Goal: Task Accomplishment & Management: Manage account settings

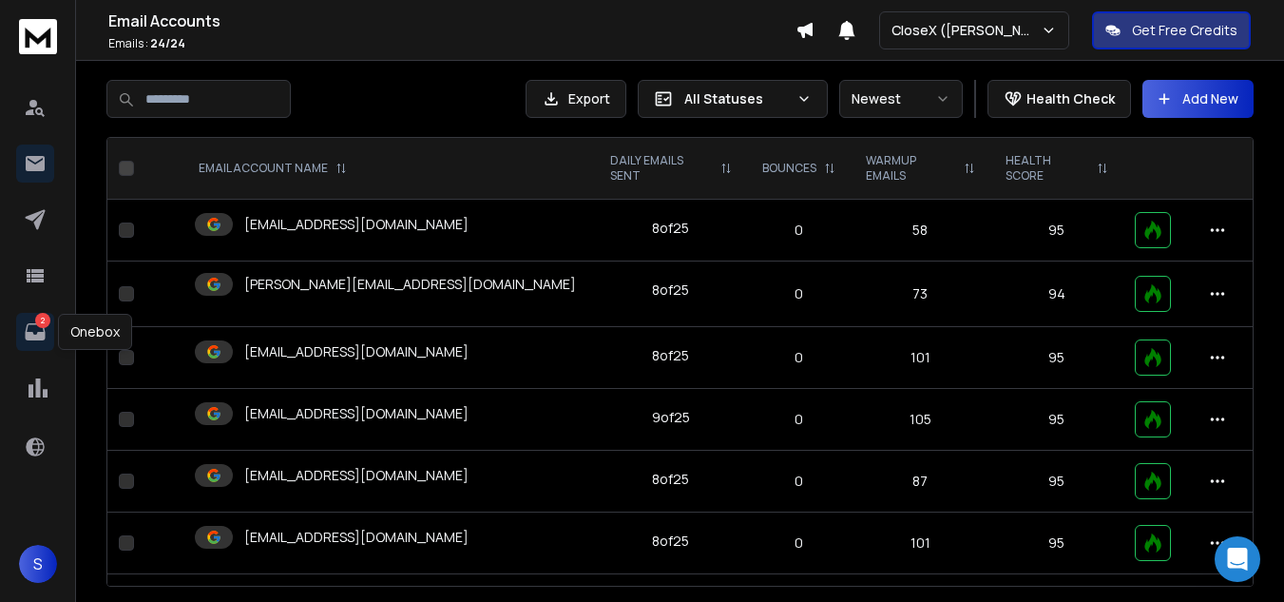
click at [37, 327] on icon at bounding box center [35, 331] width 23 height 23
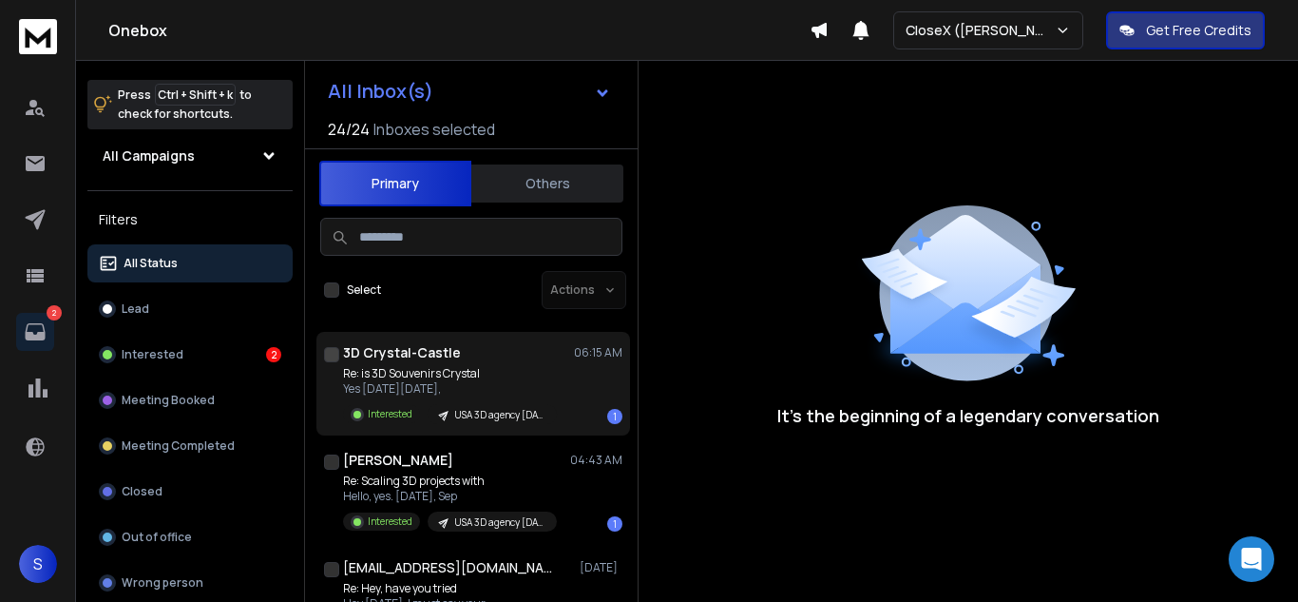
click at [466, 366] on p "Re: is 3D Souvenirs Crystal" at bounding box center [450, 373] width 214 height 15
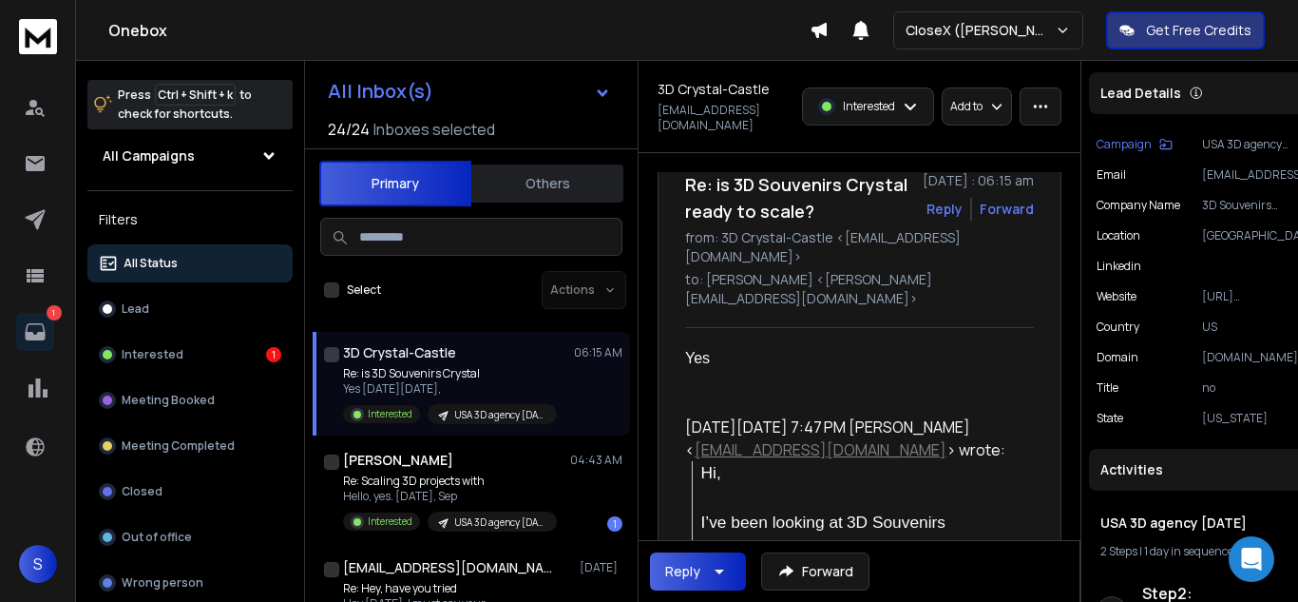
scroll to position [190, 0]
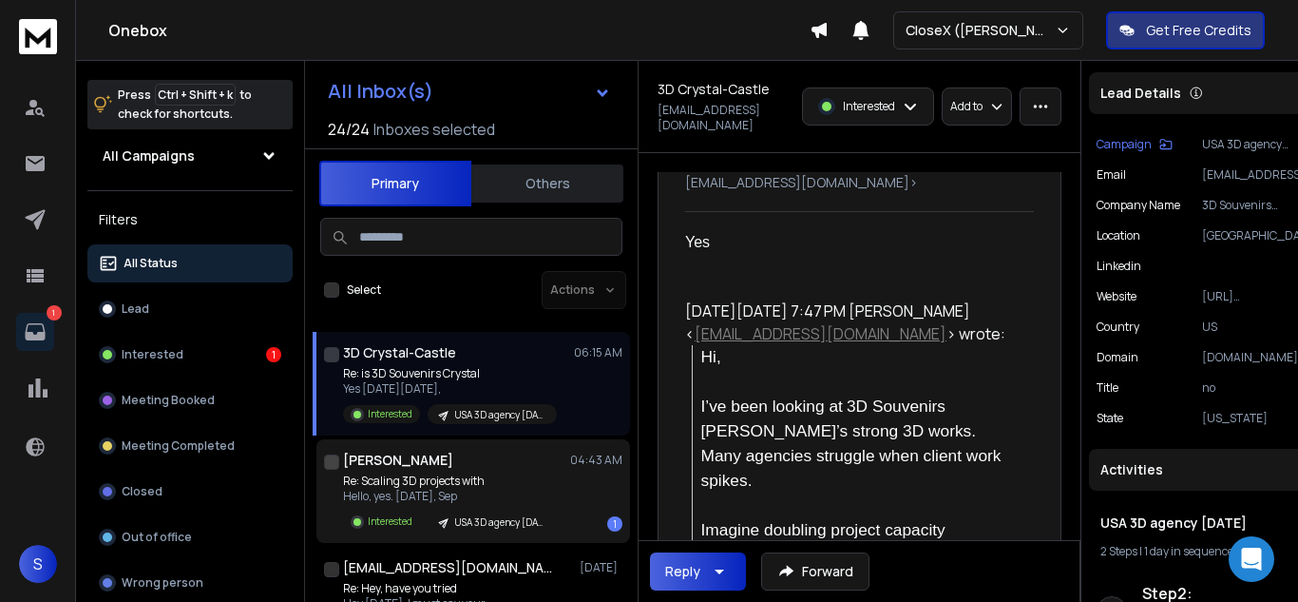
click at [534, 477] on p "Re: Scaling 3D projects with" at bounding box center [450, 480] width 214 height 15
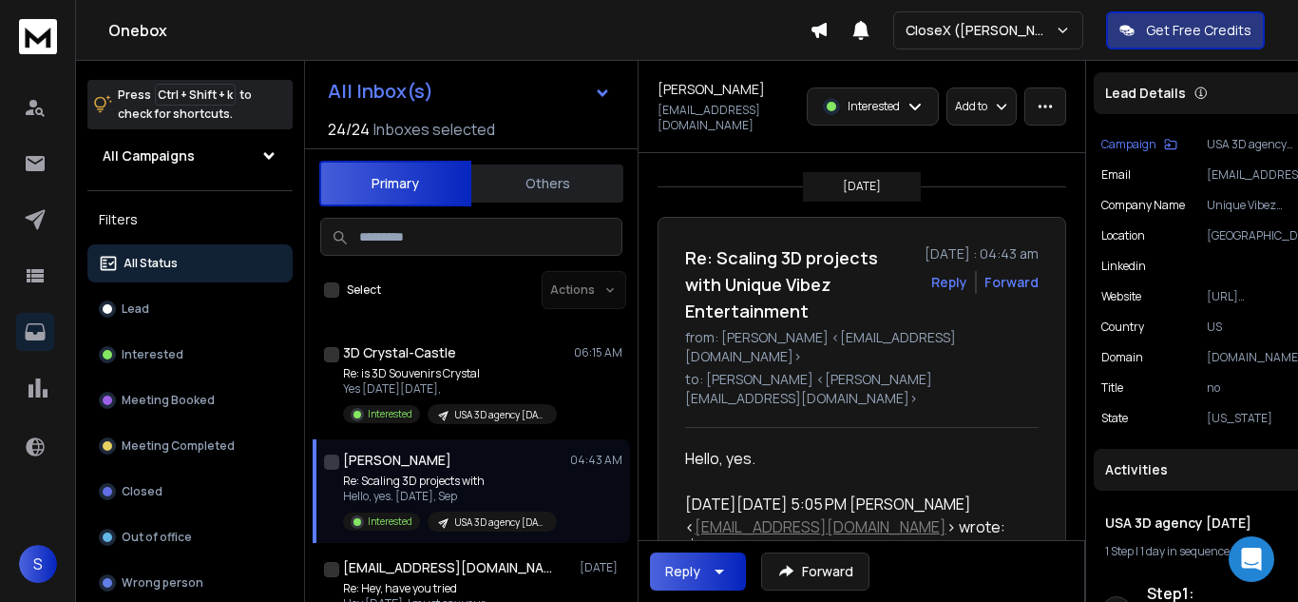
scroll to position [0, 0]
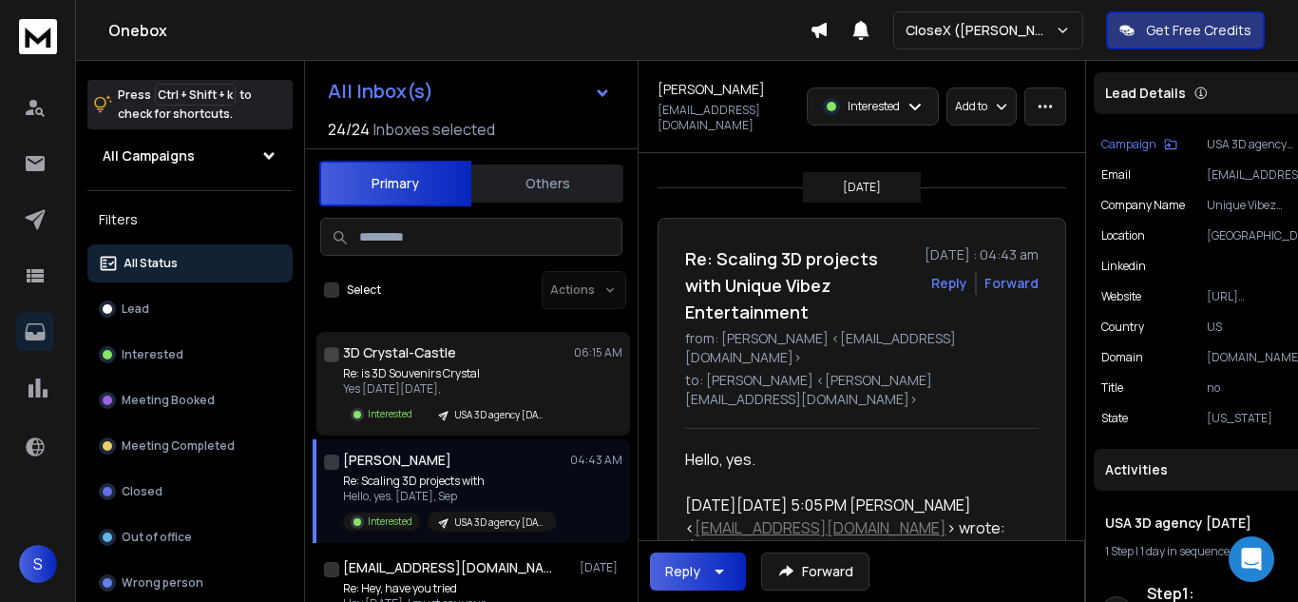
click at [496, 359] on div "3D Crystal-Castle 06:15 AM" at bounding box center [482, 352] width 279 height 19
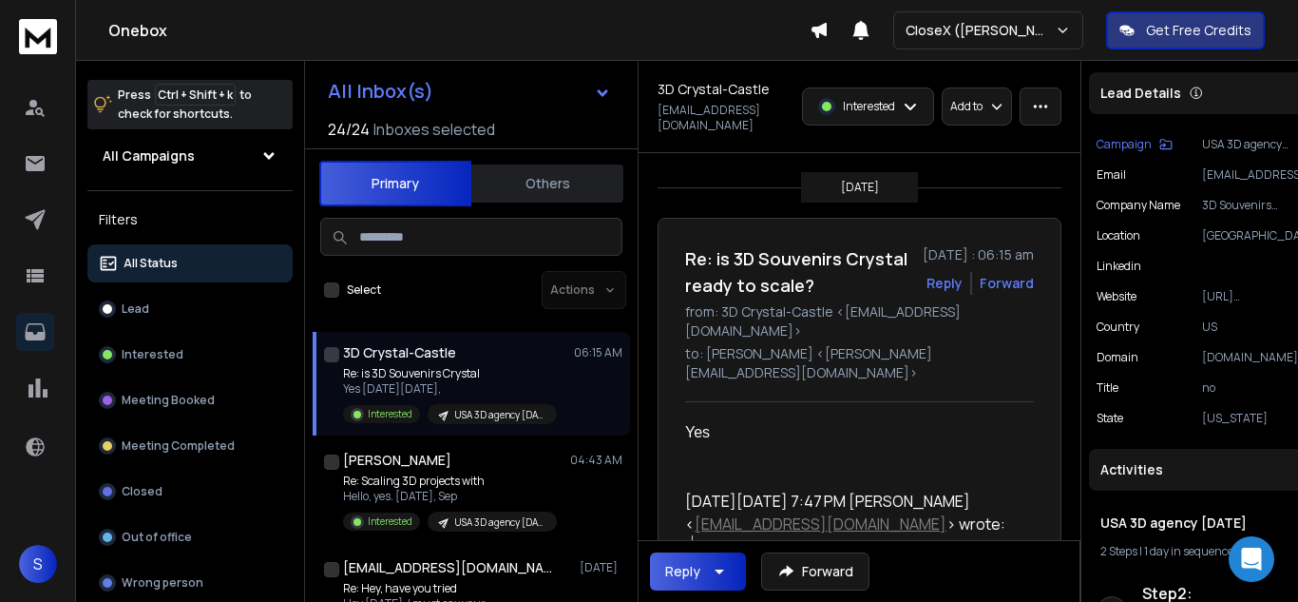
click at [1128, 145] on p "Campaign" at bounding box center [1124, 144] width 55 height 15
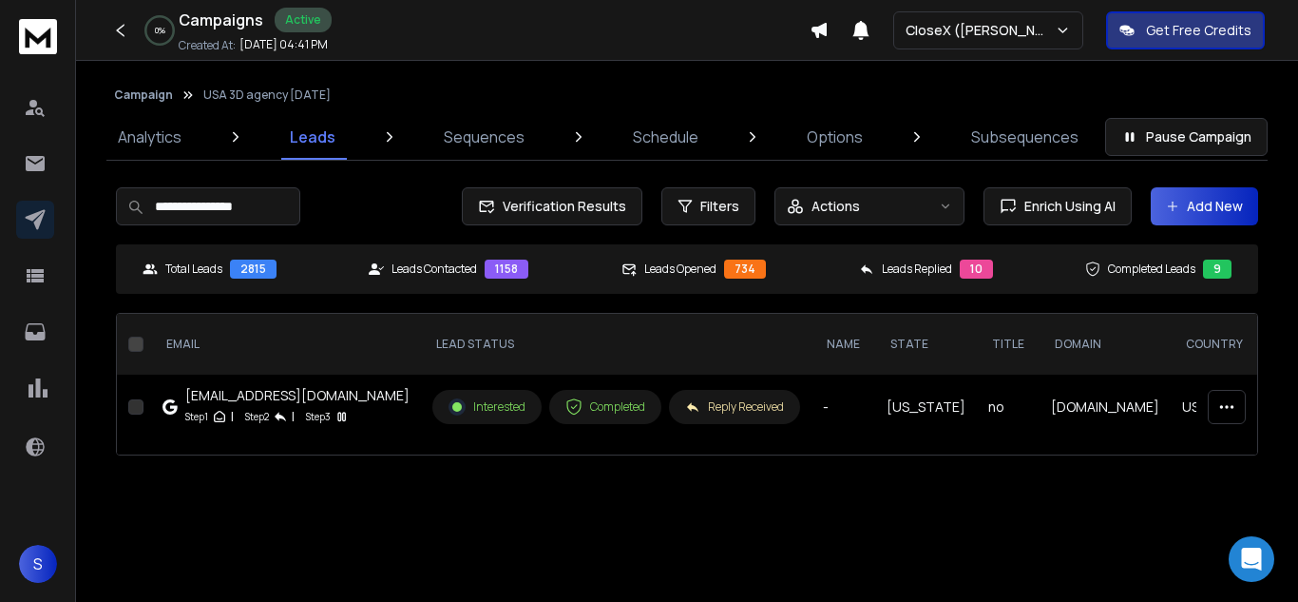
click at [875, 439] on td "[US_STATE]" at bounding box center [926, 406] width 102 height 65
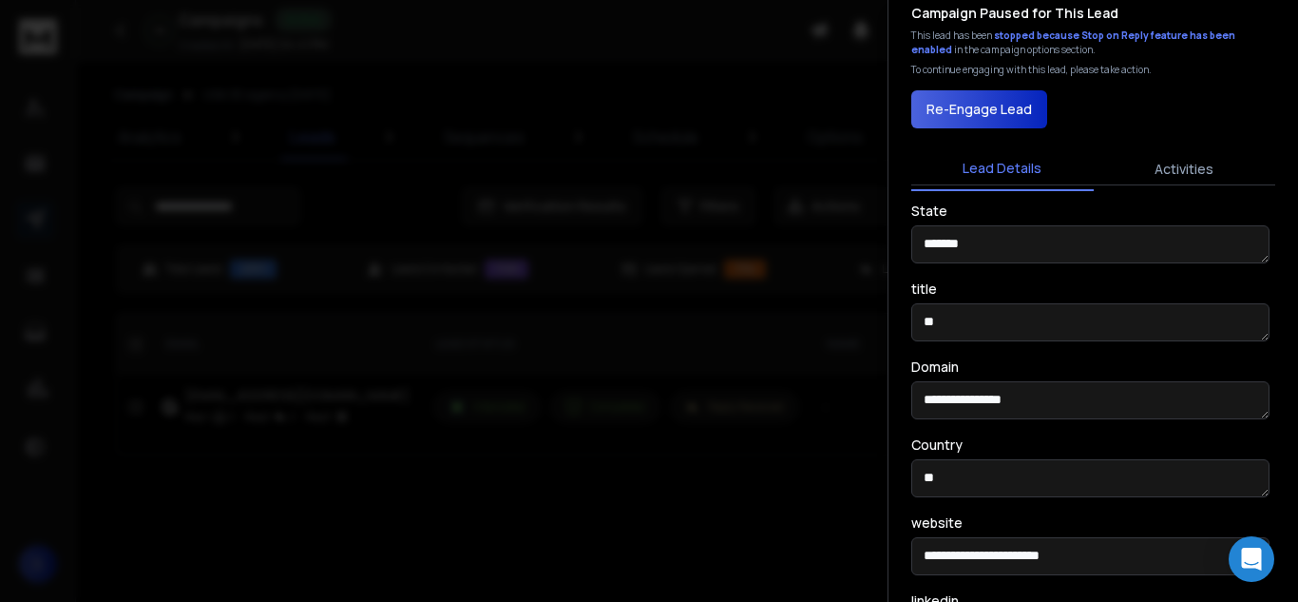
scroll to position [285, 0]
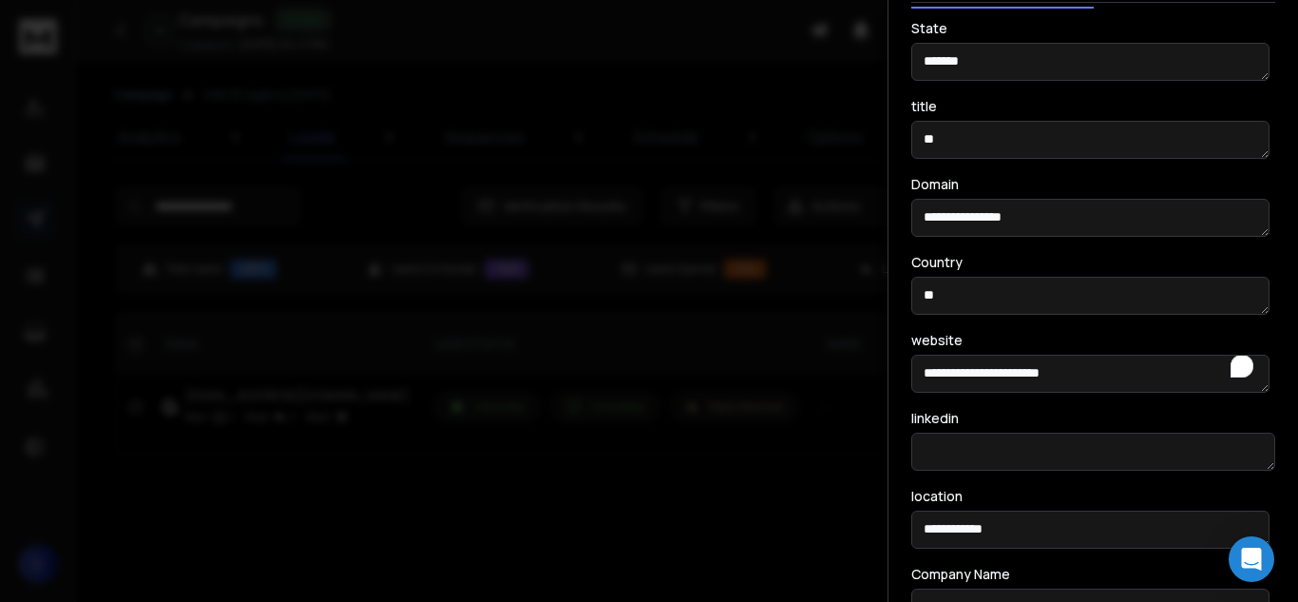
drag, startPoint x: 1049, startPoint y: 375, endPoint x: 861, endPoint y: 372, distance: 188.2
click at [861, 372] on body "**********" at bounding box center [649, 301] width 1298 height 602
click at [646, 162] on div at bounding box center [649, 301] width 1298 height 602
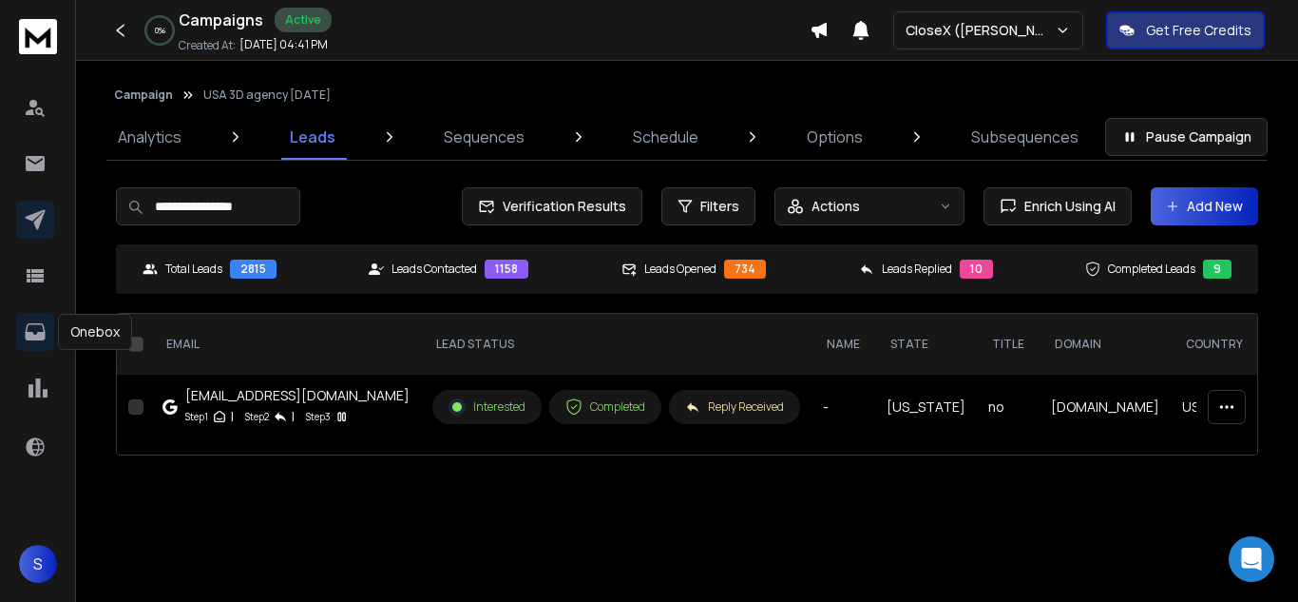
click at [39, 333] on icon at bounding box center [35, 331] width 20 height 17
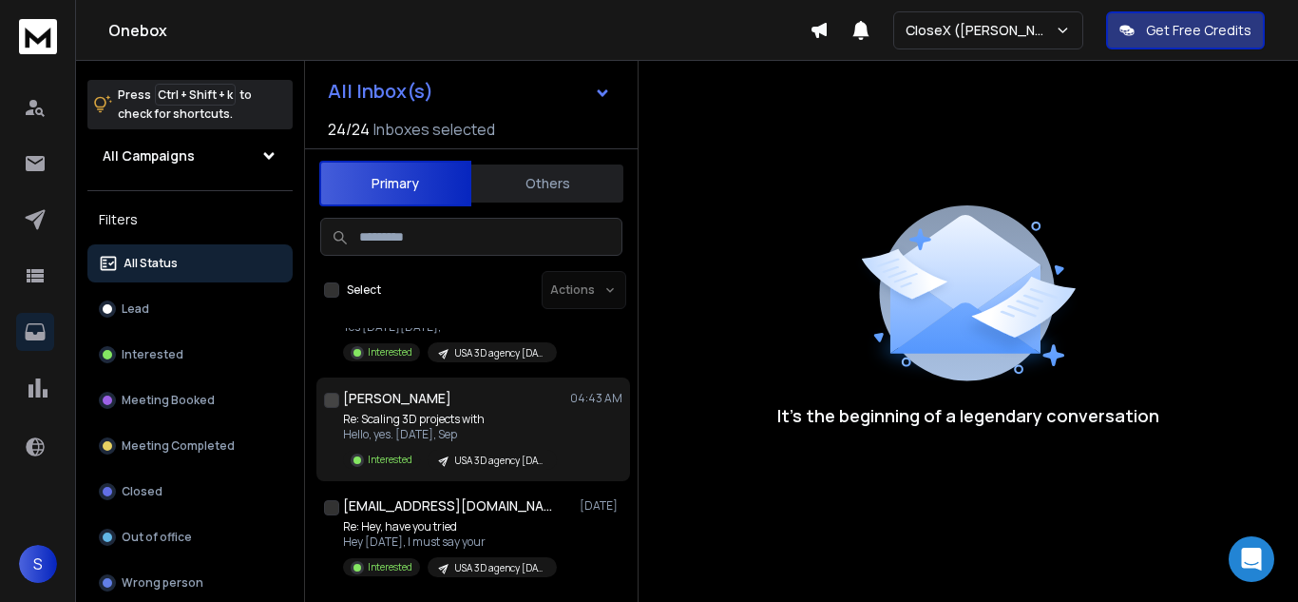
scroll to position [95, 0]
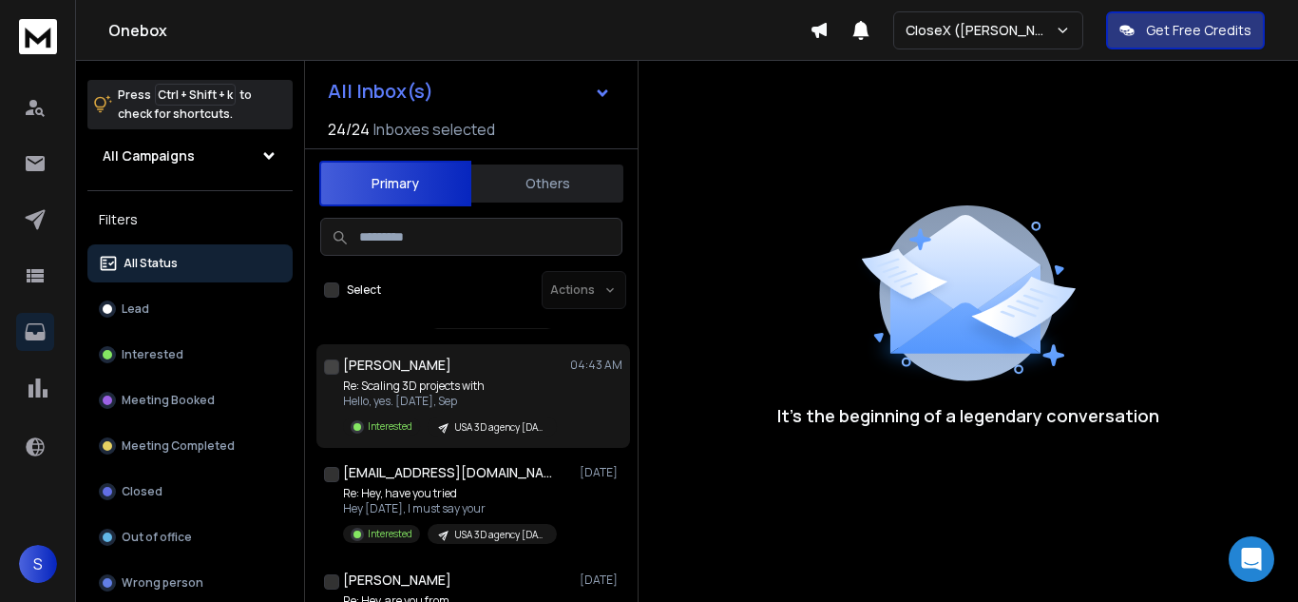
click at [498, 382] on p "Re: Scaling 3D projects with" at bounding box center [450, 385] width 214 height 15
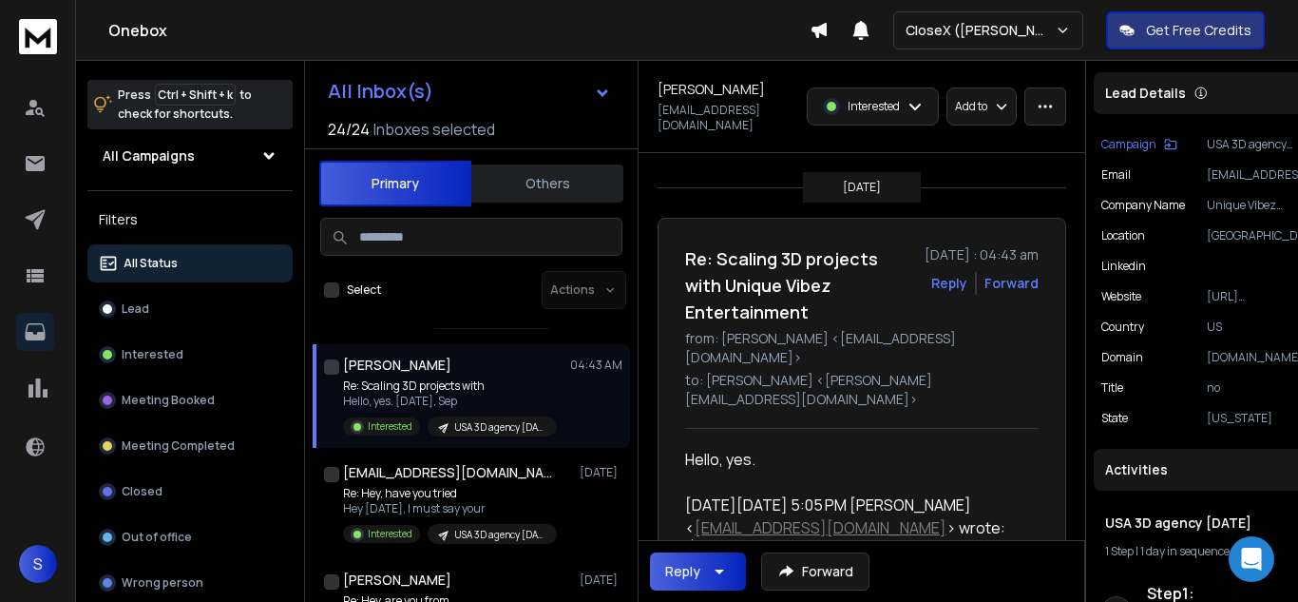
click at [1157, 141] on p "Campaign" at bounding box center [1129, 144] width 55 height 15
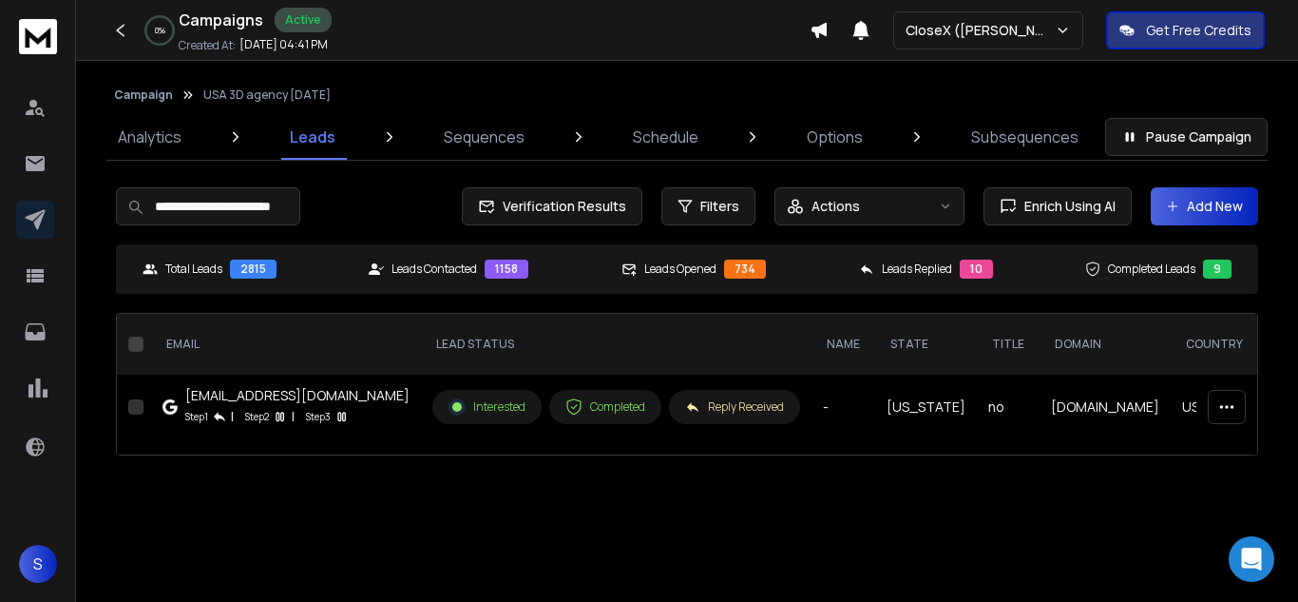
click at [1105, 437] on td "[DOMAIN_NAME]" at bounding box center [1105, 406] width 131 height 65
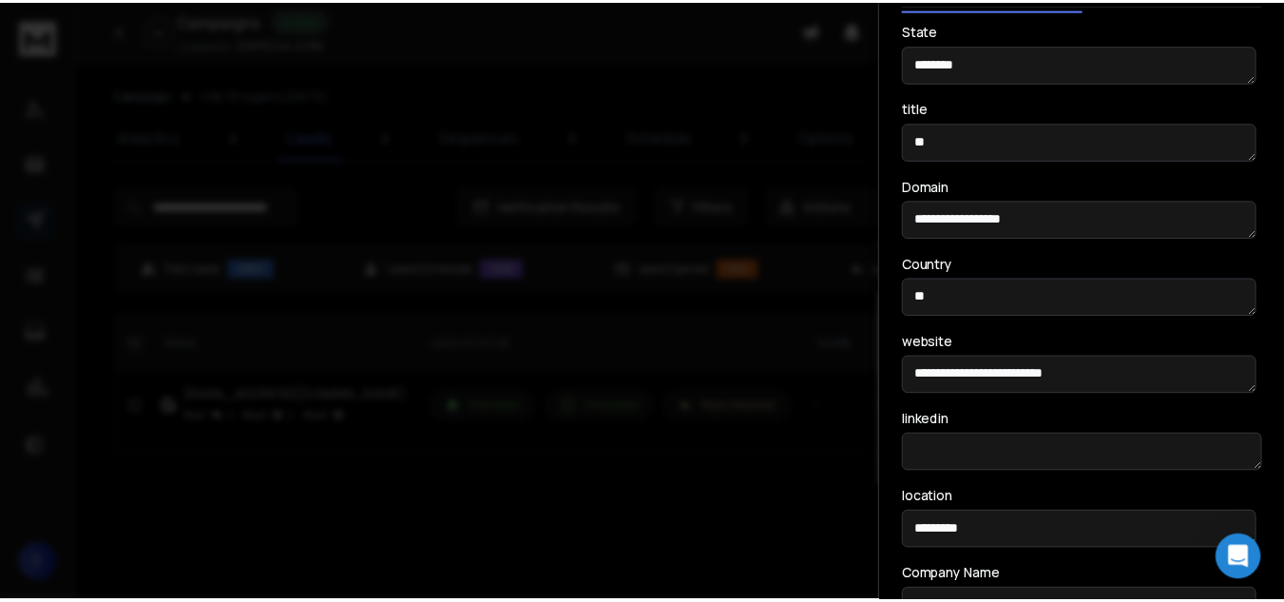
scroll to position [285, 0]
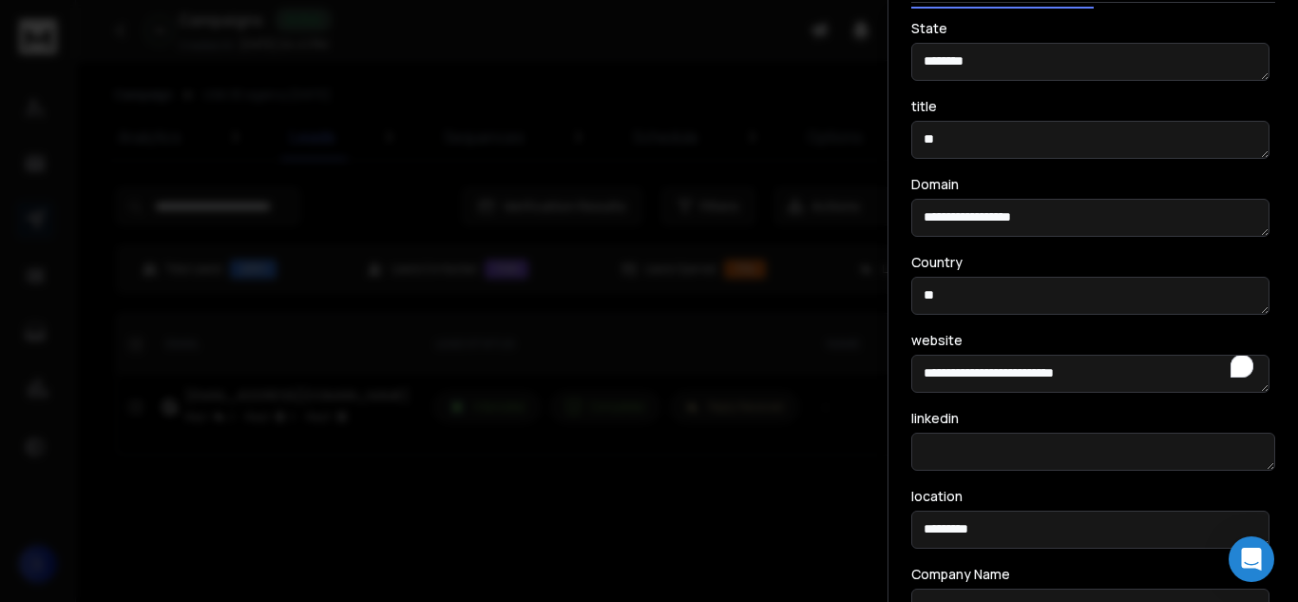
drag, startPoint x: 1156, startPoint y: 378, endPoint x: 885, endPoint y: 377, distance: 270.9
click at [885, 377] on body "**********" at bounding box center [649, 301] width 1298 height 602
click at [253, 146] on div at bounding box center [649, 301] width 1298 height 602
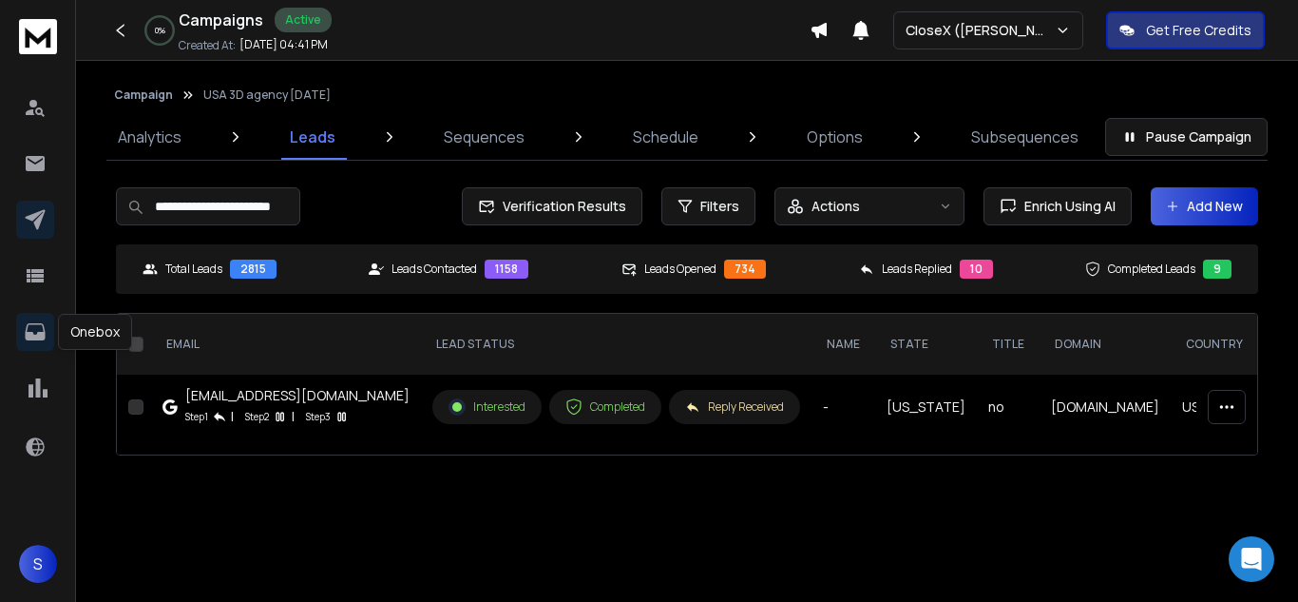
click at [44, 328] on icon at bounding box center [35, 331] width 20 height 17
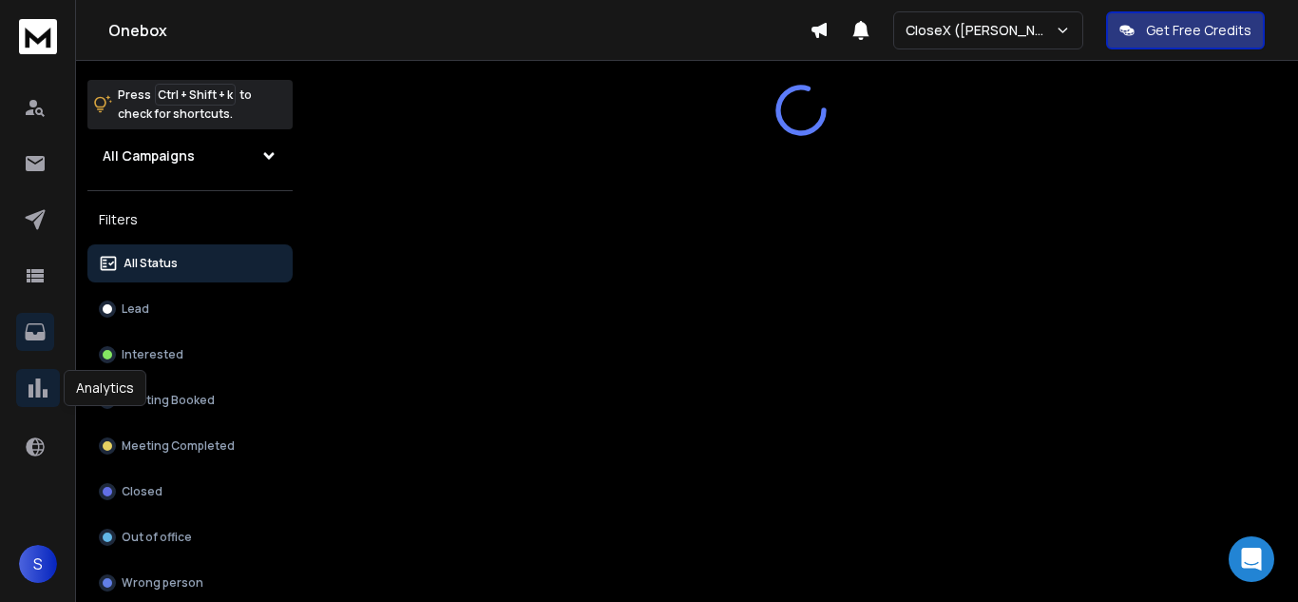
click at [30, 380] on icon at bounding box center [38, 388] width 29 height 29
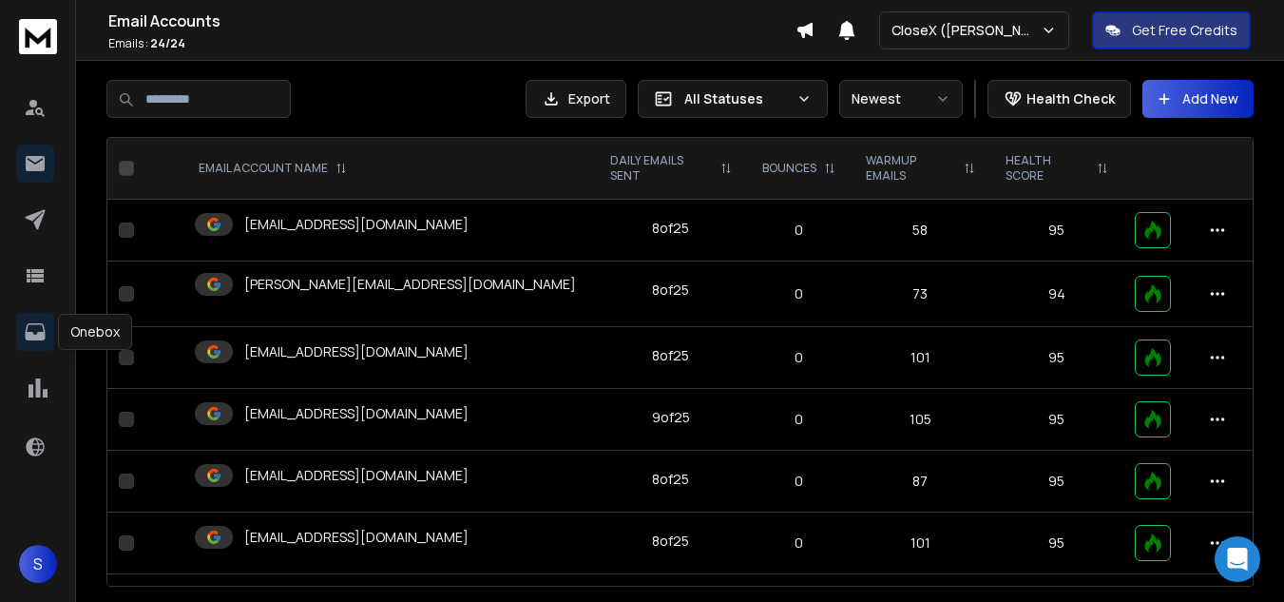
click at [39, 337] on icon at bounding box center [35, 331] width 20 height 17
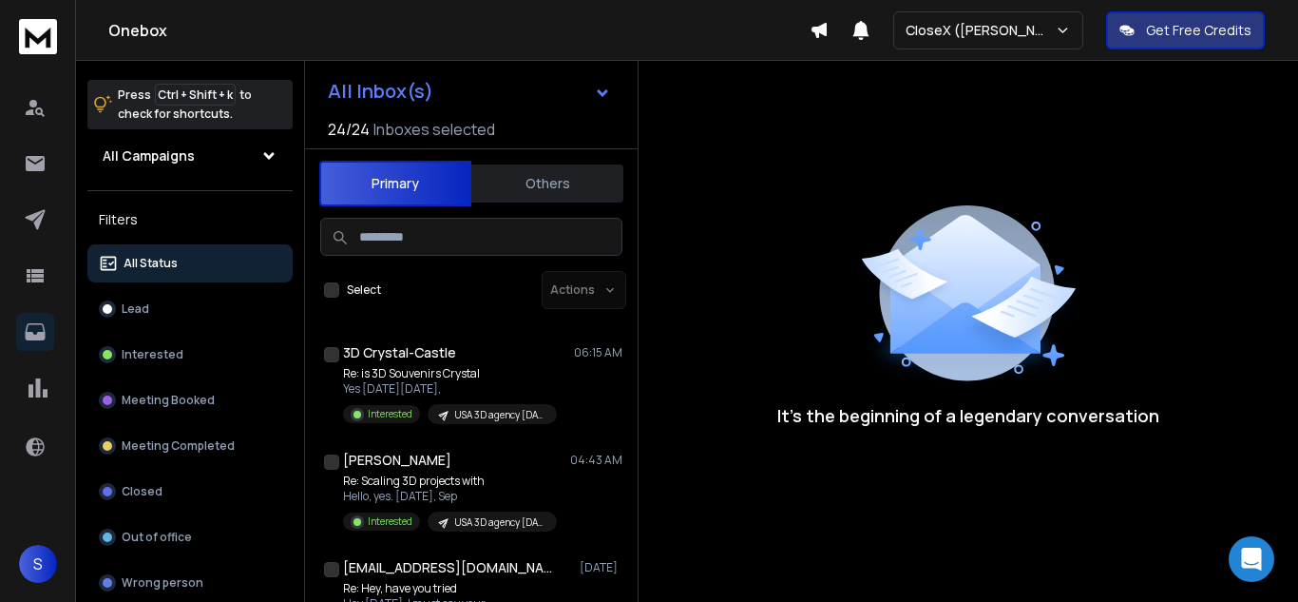
click at [551, 179] on button "Others" at bounding box center [547, 184] width 152 height 42
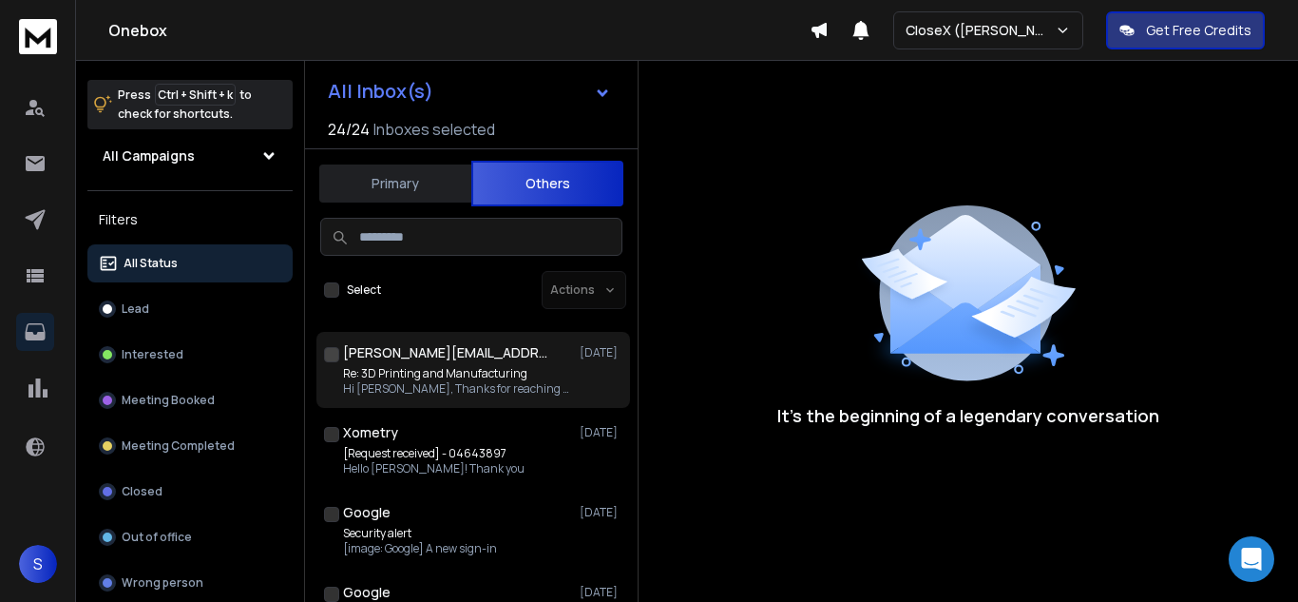
click at [486, 380] on p "Re: 3D Printing and Manufacturing" at bounding box center [457, 373] width 228 height 15
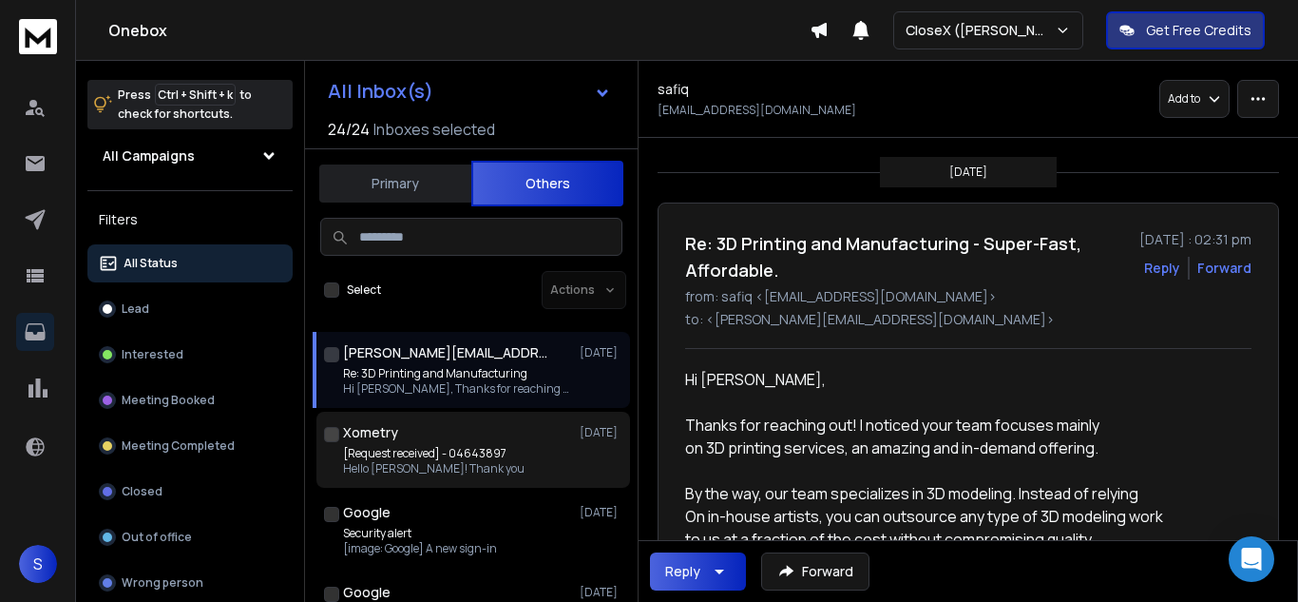
click at [444, 445] on div "Xometry [DATE] [Request received] - 04643897 Hello [PERSON_NAME]! Thank you" at bounding box center [482, 449] width 279 height 53
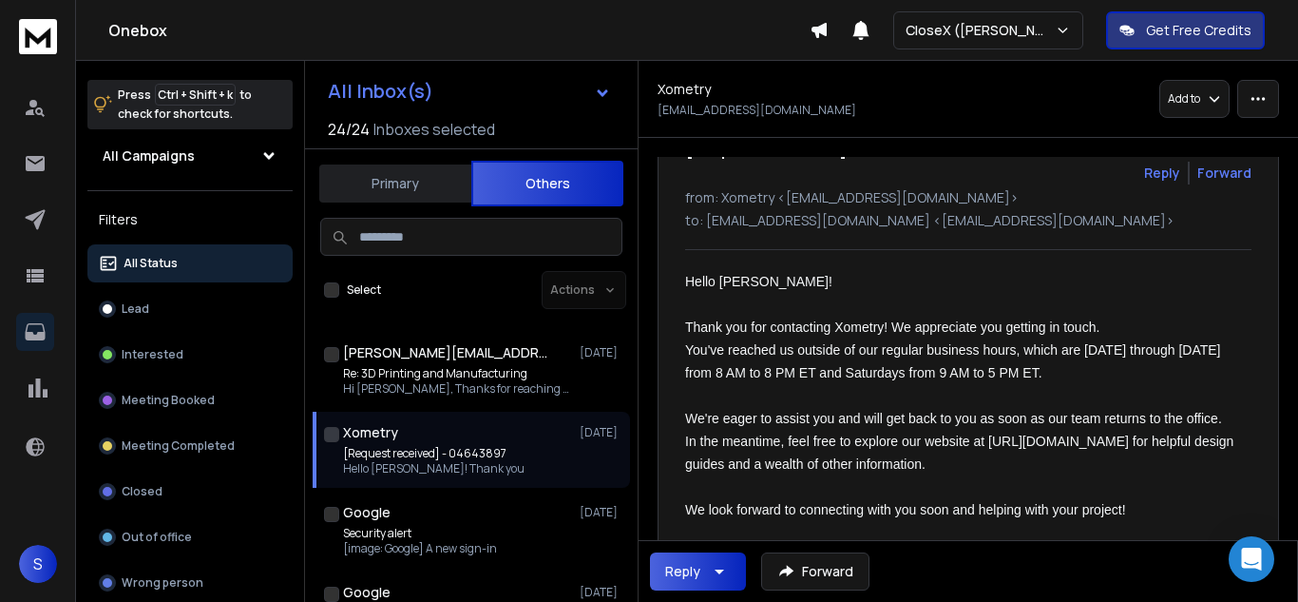
scroll to position [190, 0]
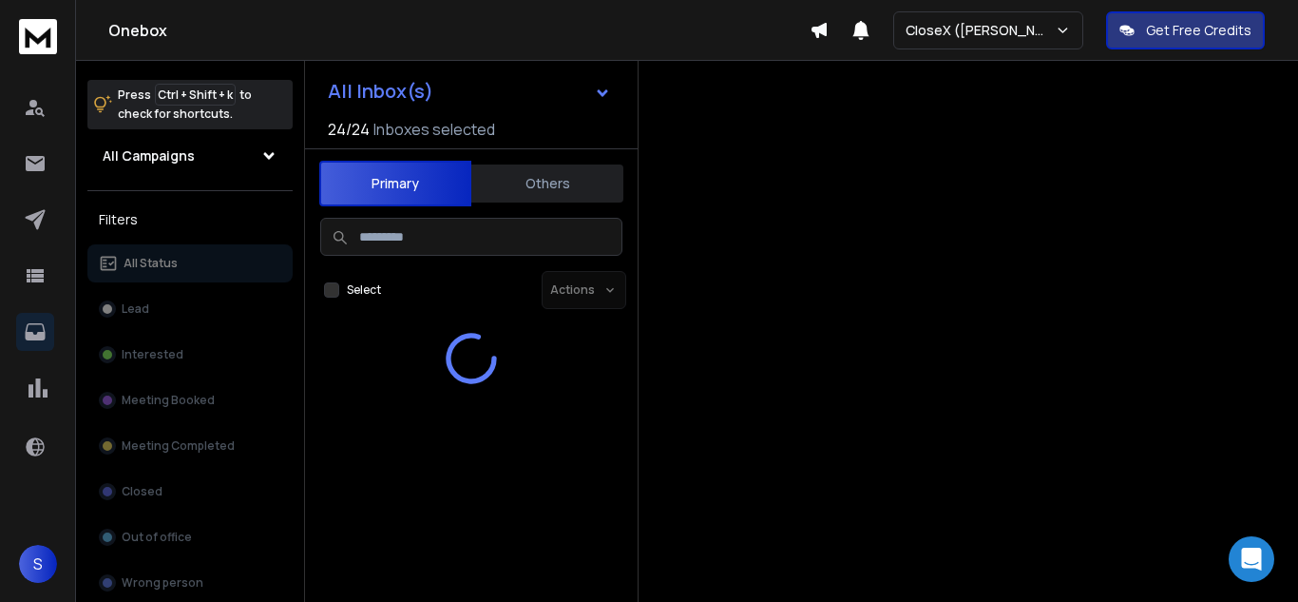
click at [413, 199] on button "Primary" at bounding box center [395, 184] width 152 height 46
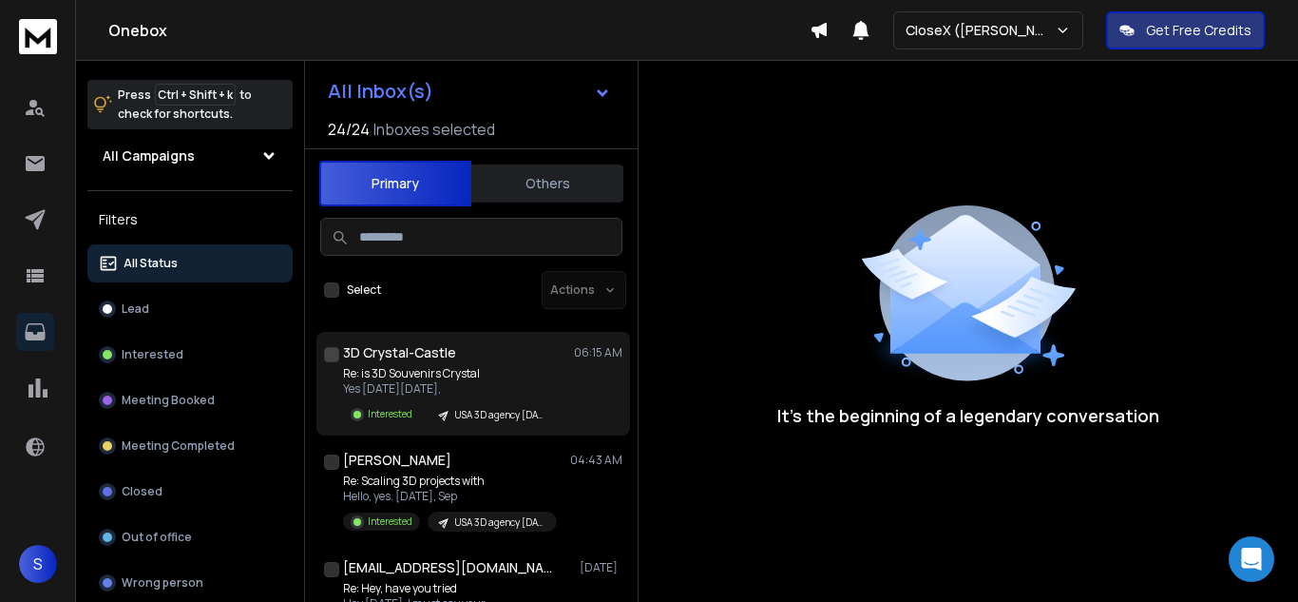
click at [451, 363] on div "3D Crystal-Castle 06:15 AM Re: is 3D Souvenirs Crystal Yes [DATE][DATE], Intere…" at bounding box center [482, 383] width 279 height 81
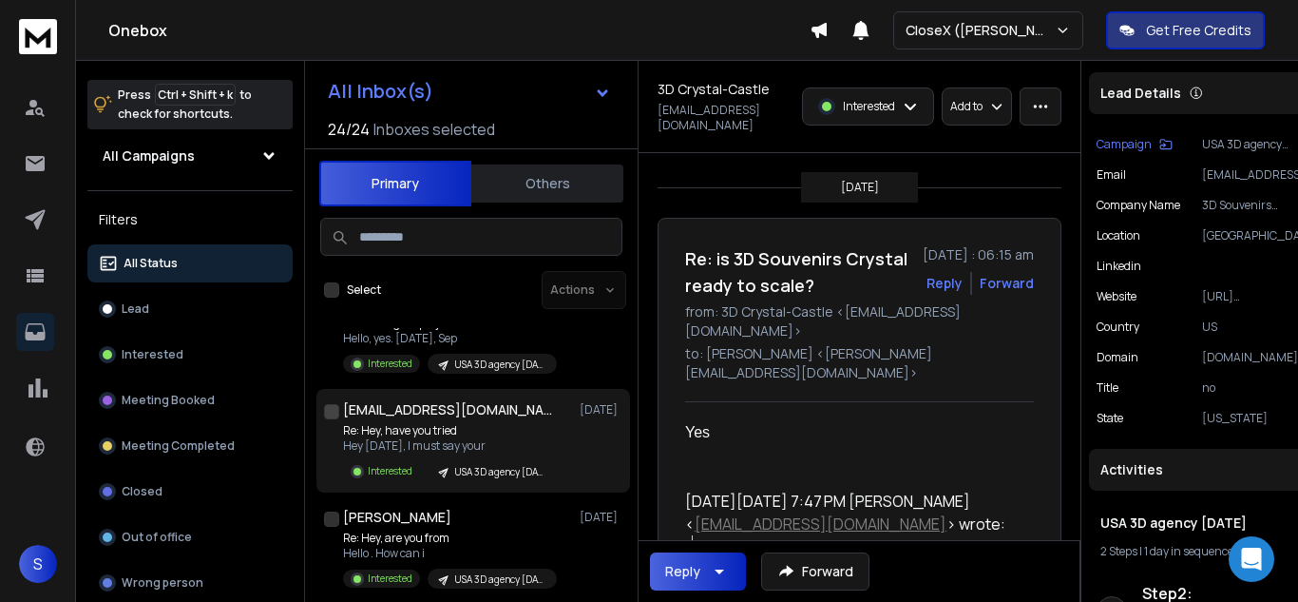
scroll to position [190, 0]
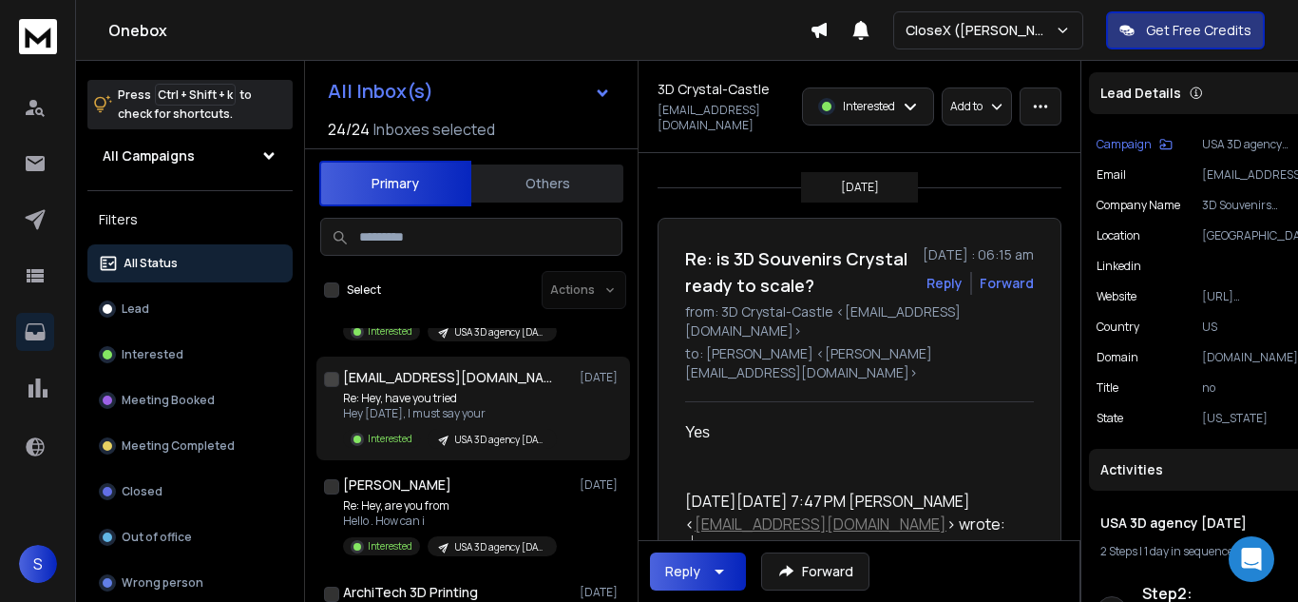
click at [487, 407] on p "Hey [DATE], I must say your" at bounding box center [450, 413] width 214 height 15
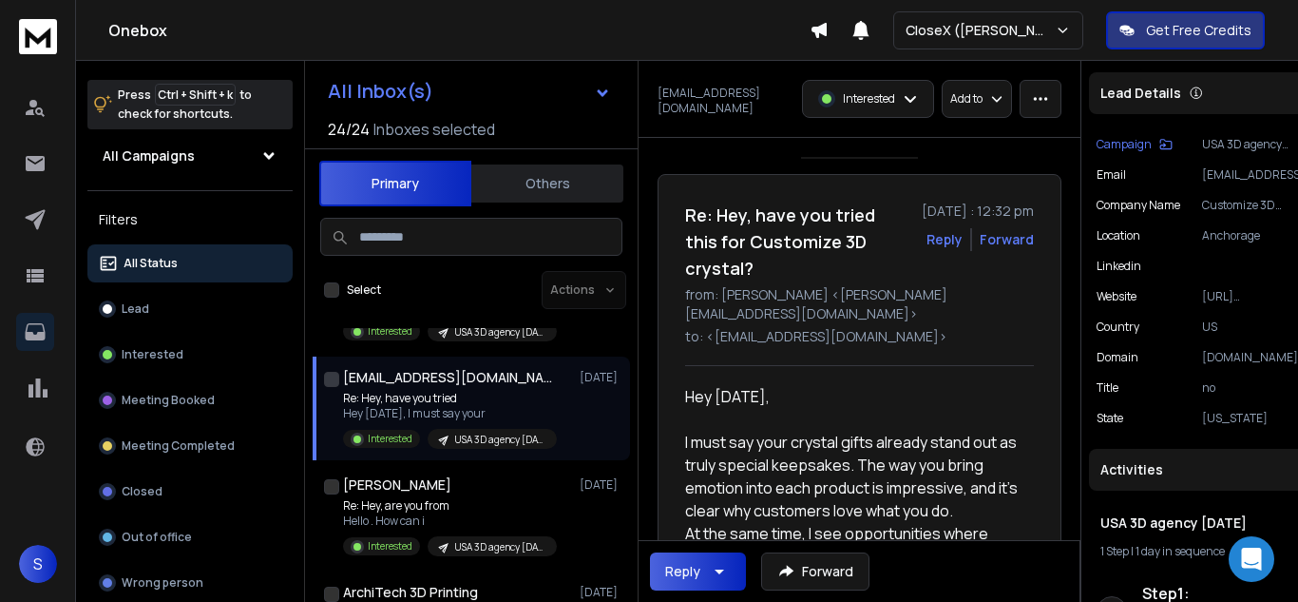
scroll to position [0, 0]
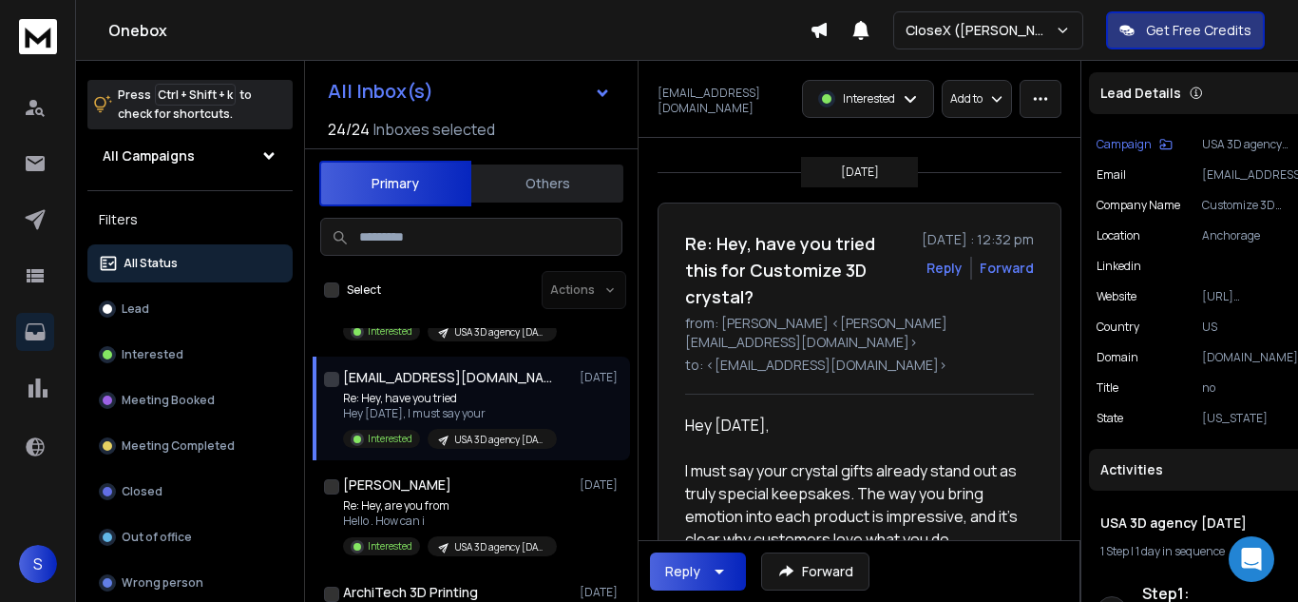
click at [517, 395] on p "Re: Hey, have you tried" at bounding box center [450, 398] width 214 height 15
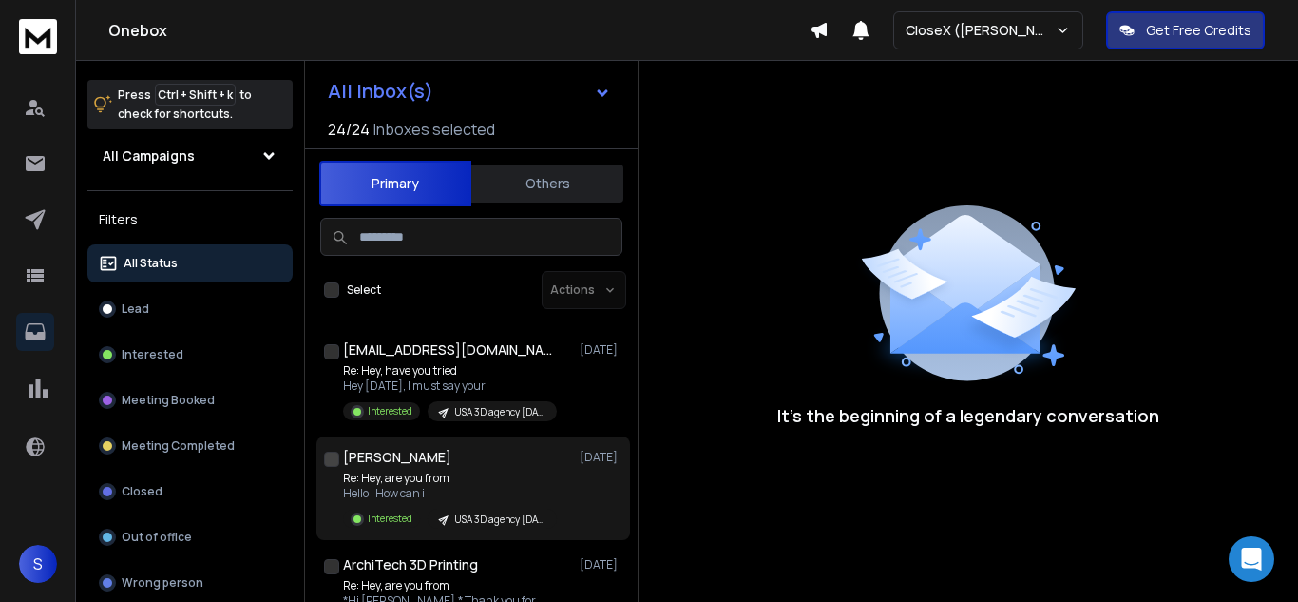
scroll to position [123, 0]
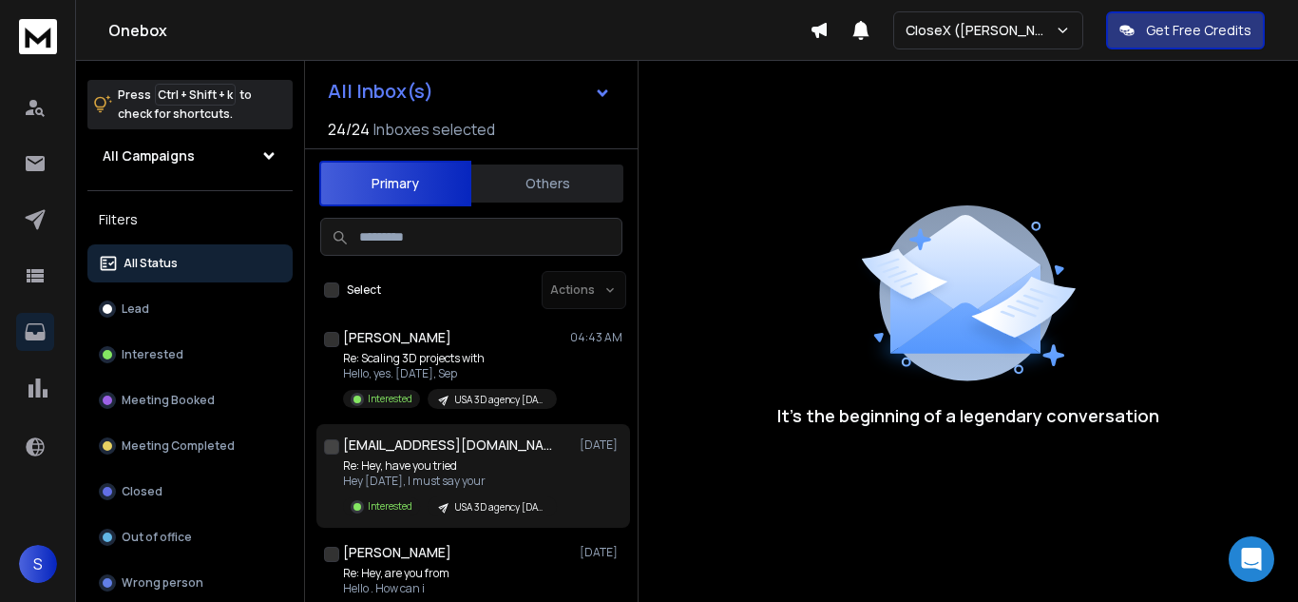
click at [490, 464] on p "Re: Hey, have you tried" at bounding box center [450, 465] width 214 height 15
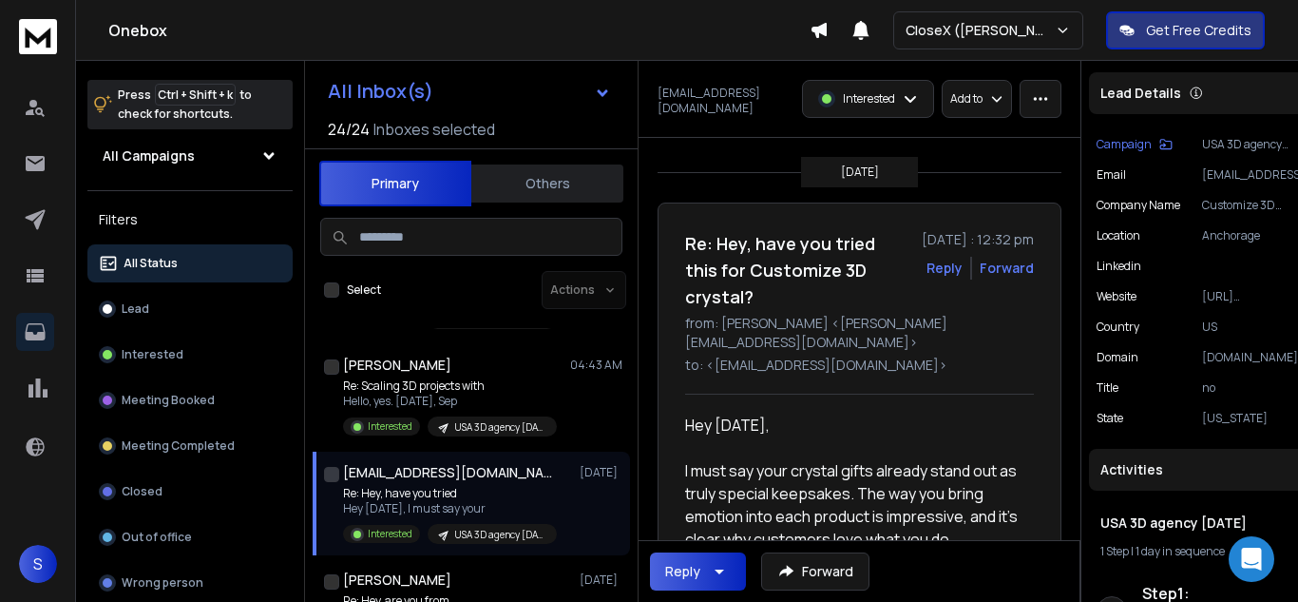
scroll to position [0, 0]
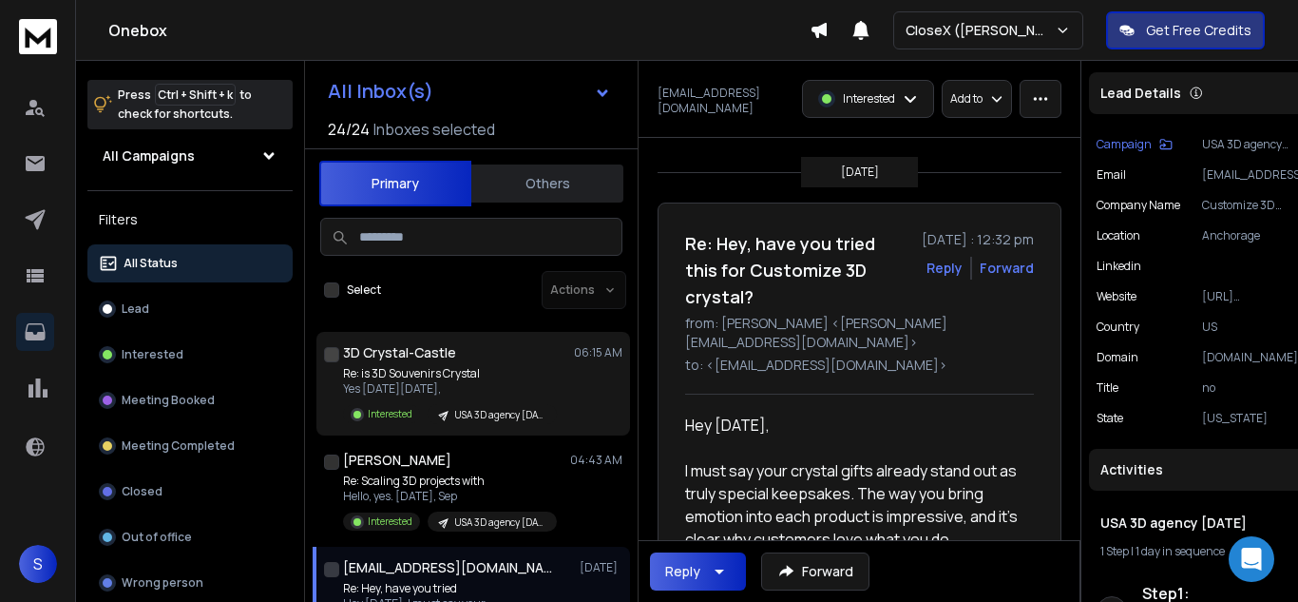
click at [462, 365] on div "3D Crystal-Castle 06:15 AM Re: is 3D Souvenirs Crystal Yes [DATE][DATE], Intere…" at bounding box center [482, 383] width 279 height 81
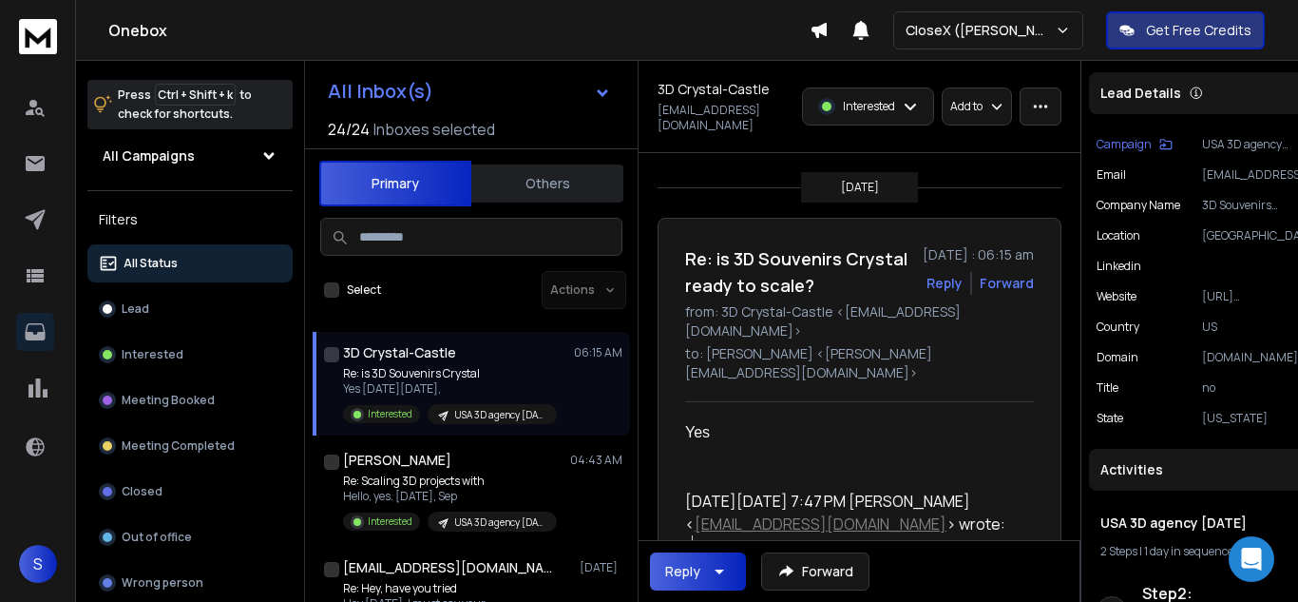
click at [1143, 143] on p "Campaign" at bounding box center [1124, 144] width 55 height 15
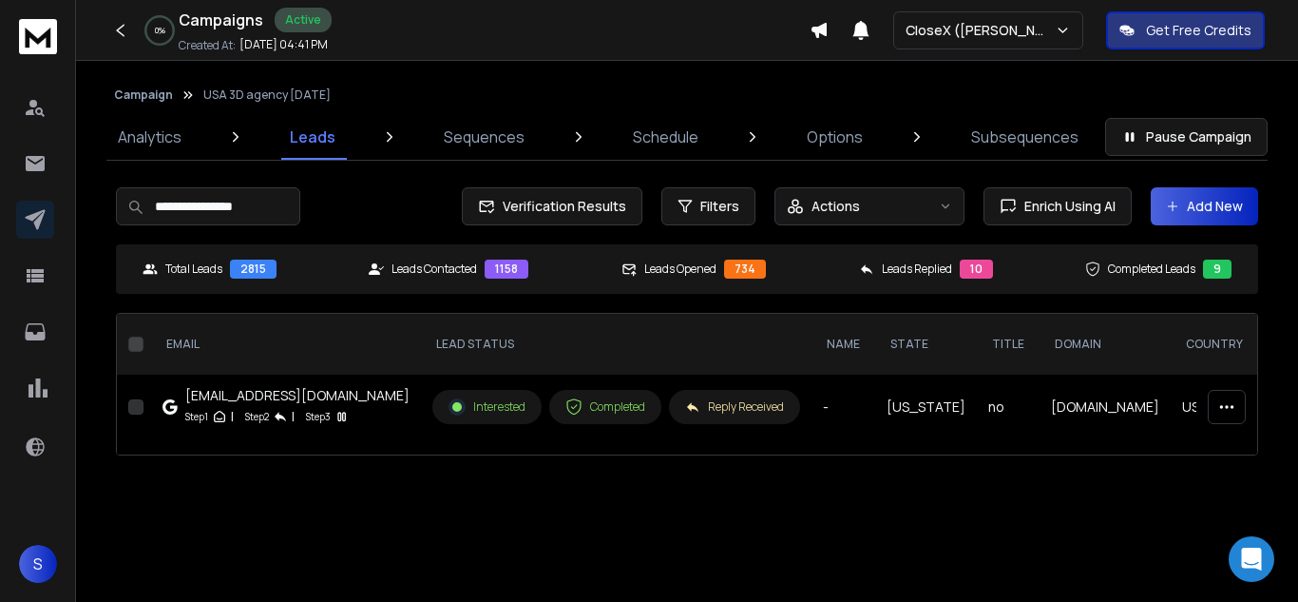
click at [812, 439] on td "-" at bounding box center [844, 406] width 64 height 65
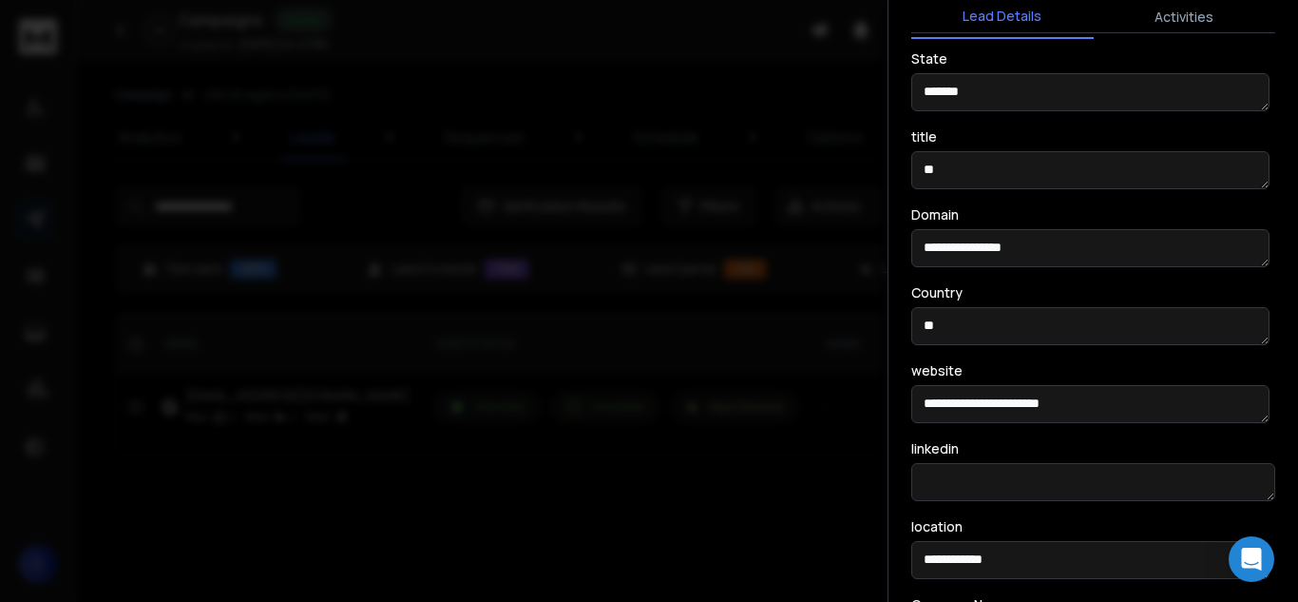
scroll to position [285, 0]
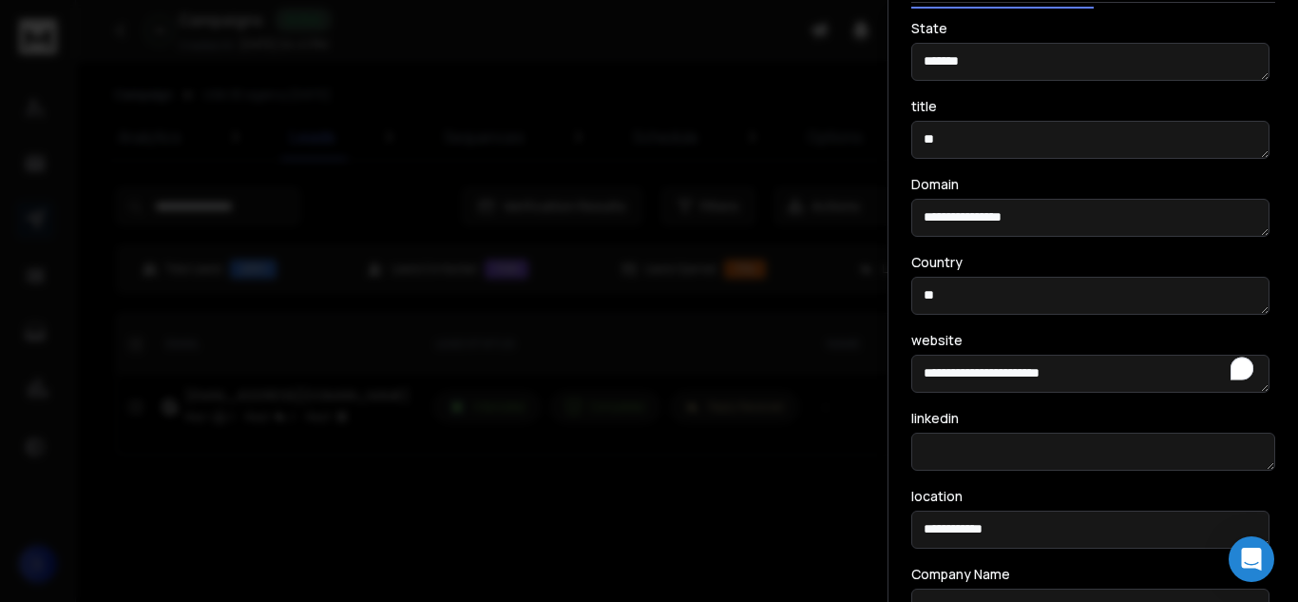
drag, startPoint x: 1138, startPoint y: 372, endPoint x: 867, endPoint y: 360, distance: 271.1
click at [867, 360] on body "**********" at bounding box center [649, 301] width 1298 height 602
click at [305, 189] on div at bounding box center [649, 301] width 1298 height 602
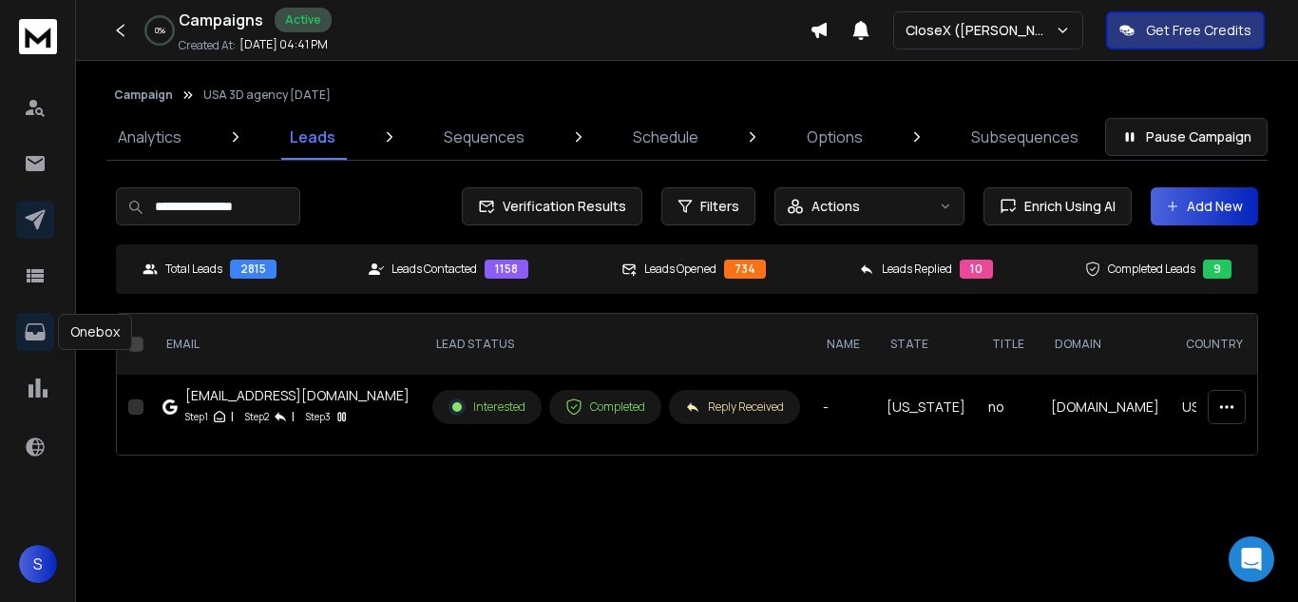
click at [48, 318] on link at bounding box center [35, 332] width 38 height 38
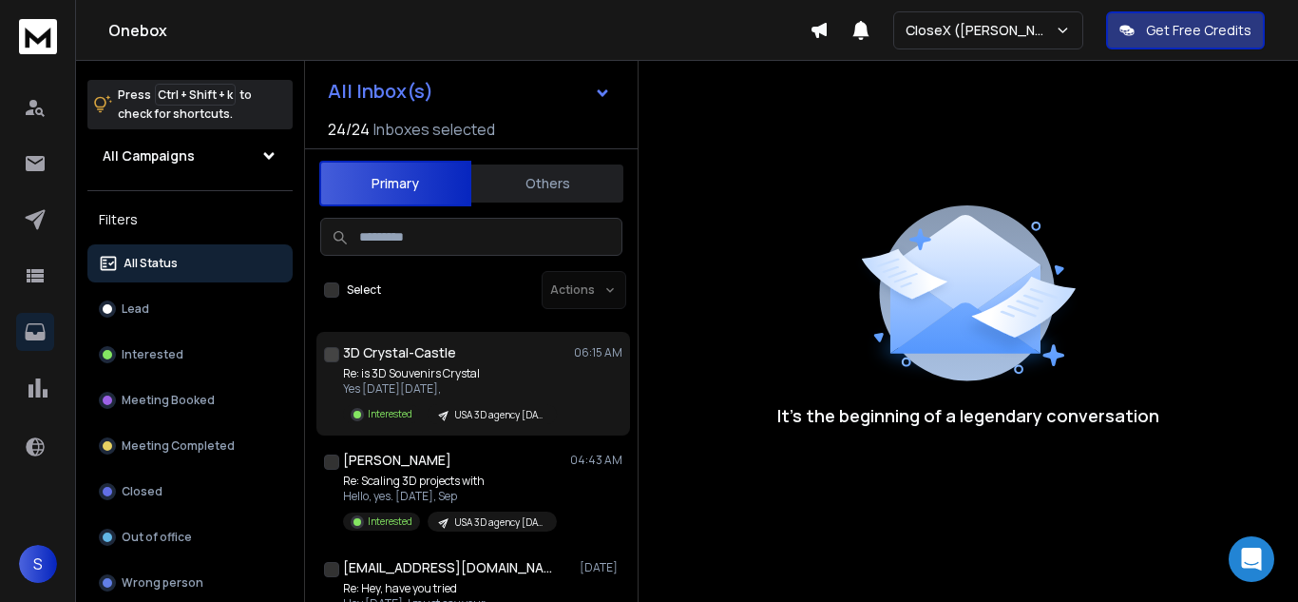
click at [473, 367] on p "Re: is 3D Souvenirs Crystal" at bounding box center [450, 373] width 214 height 15
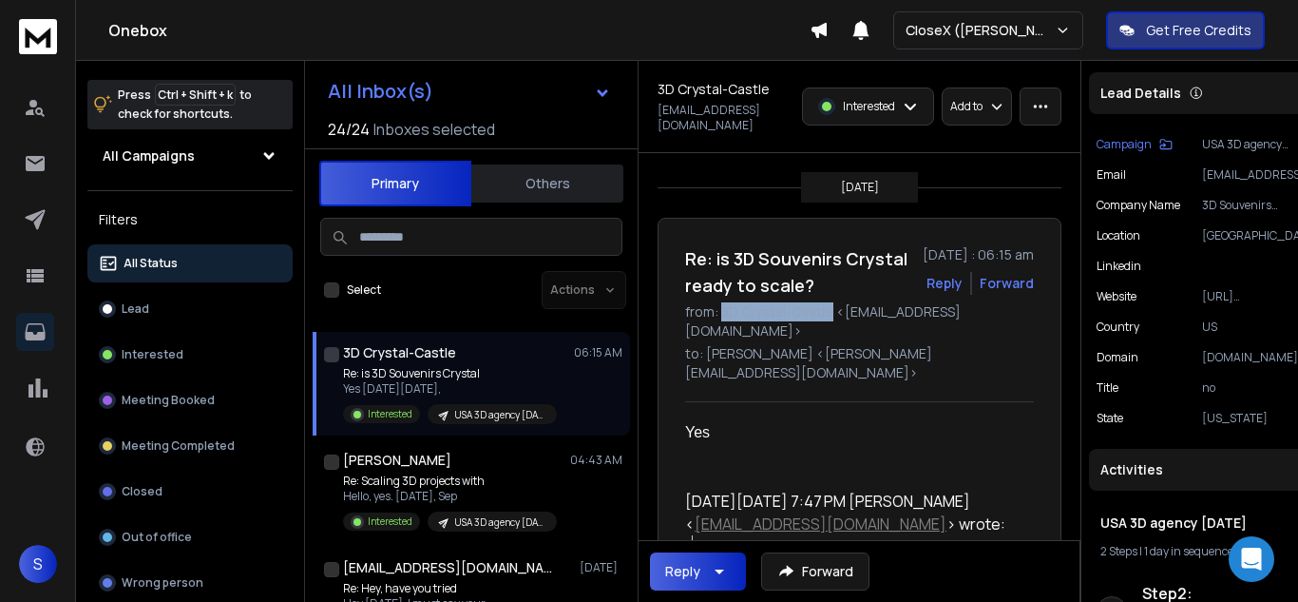
drag, startPoint x: 721, startPoint y: 325, endPoint x: 826, endPoint y: 321, distance: 104.6
click at [826, 321] on p "from: 3D Crystal-Castle <[EMAIL_ADDRESS][DOMAIN_NAME]>" at bounding box center [859, 321] width 349 height 38
copy p "3D Crystal-Castle"
click at [814, 287] on div at bounding box center [814, 287] width 0 height 0
click at [811, 318] on p "from: 3D Crystal-Castle <[EMAIL_ADDRESS][DOMAIN_NAME]>" at bounding box center [859, 321] width 349 height 38
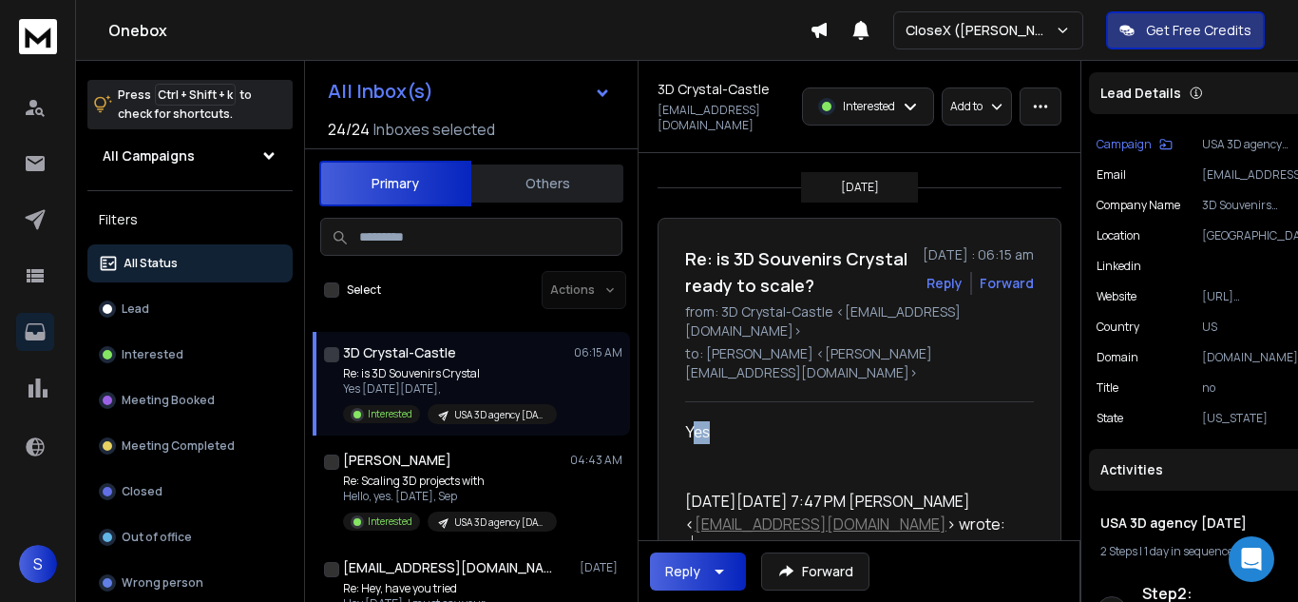
drag, startPoint x: 718, startPoint y: 414, endPoint x: 693, endPoint y: 413, distance: 24.8
click at [693, 421] on div "Yes" at bounding box center [852, 432] width 334 height 23
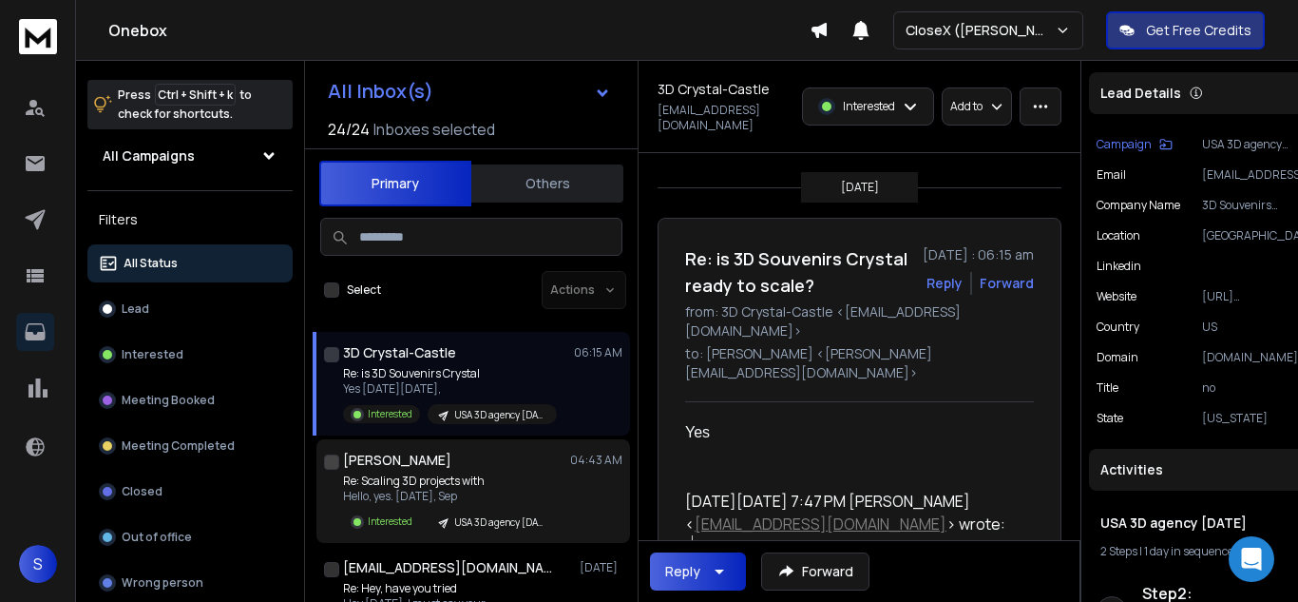
click at [506, 476] on p "Re: Scaling 3D projects with" at bounding box center [450, 480] width 214 height 15
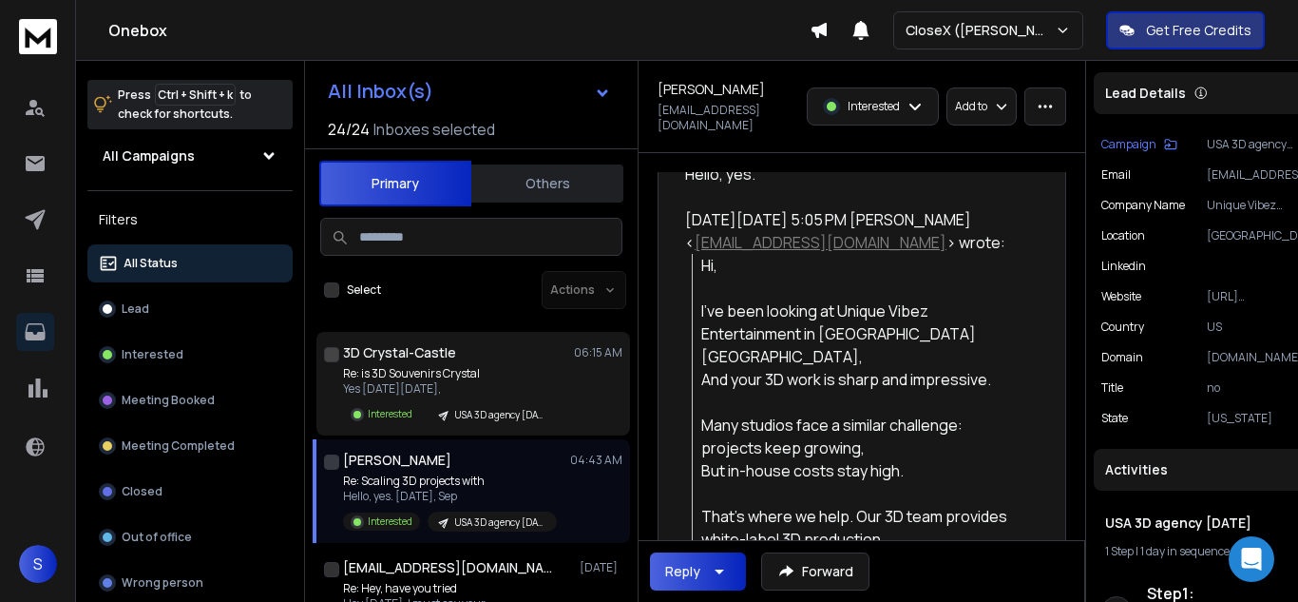
click at [486, 385] on p "Yes [DATE][DATE]," at bounding box center [450, 388] width 214 height 15
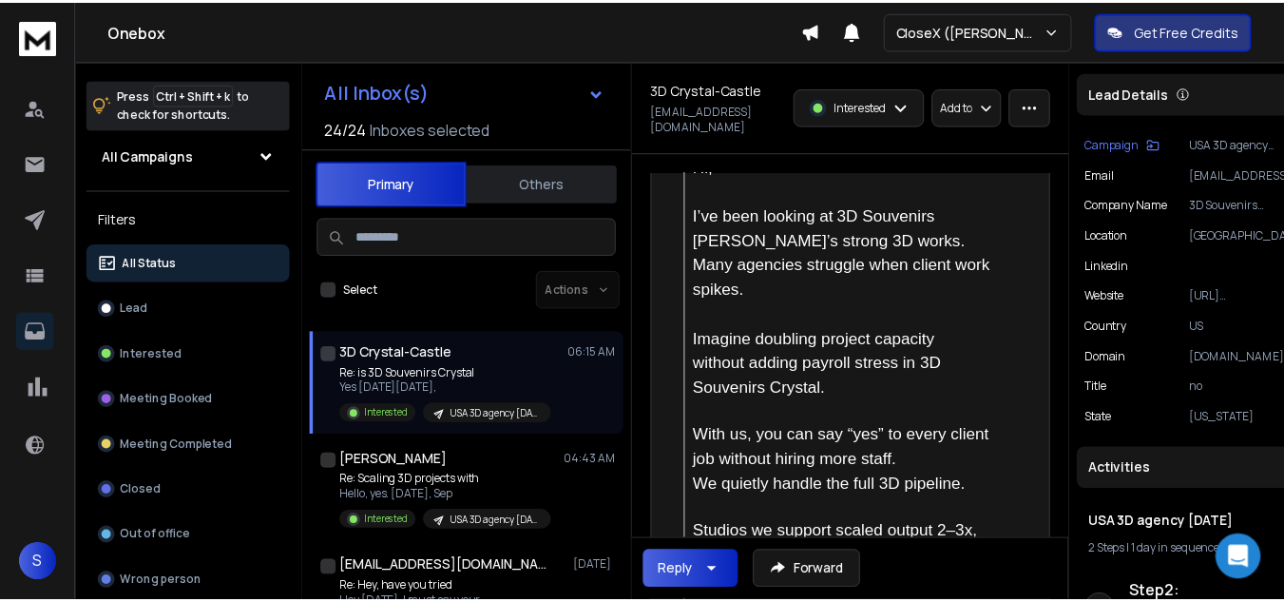
scroll to position [190, 0]
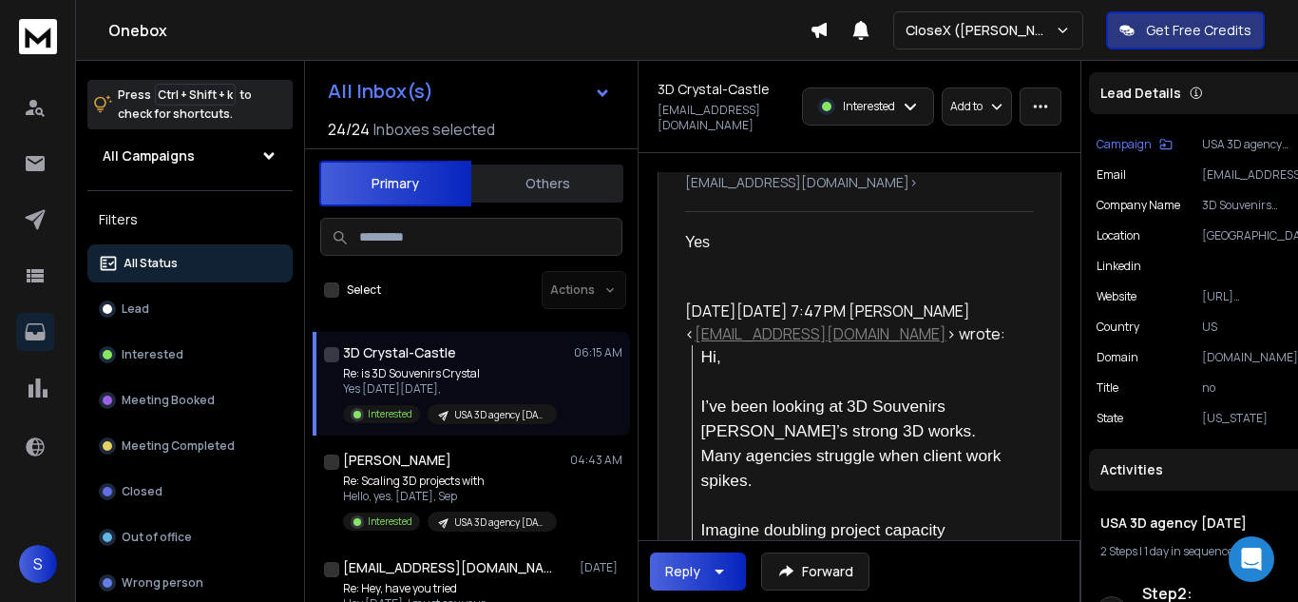
click at [54, 49] on img at bounding box center [38, 36] width 38 height 35
click at [47, 39] on img at bounding box center [38, 36] width 38 height 35
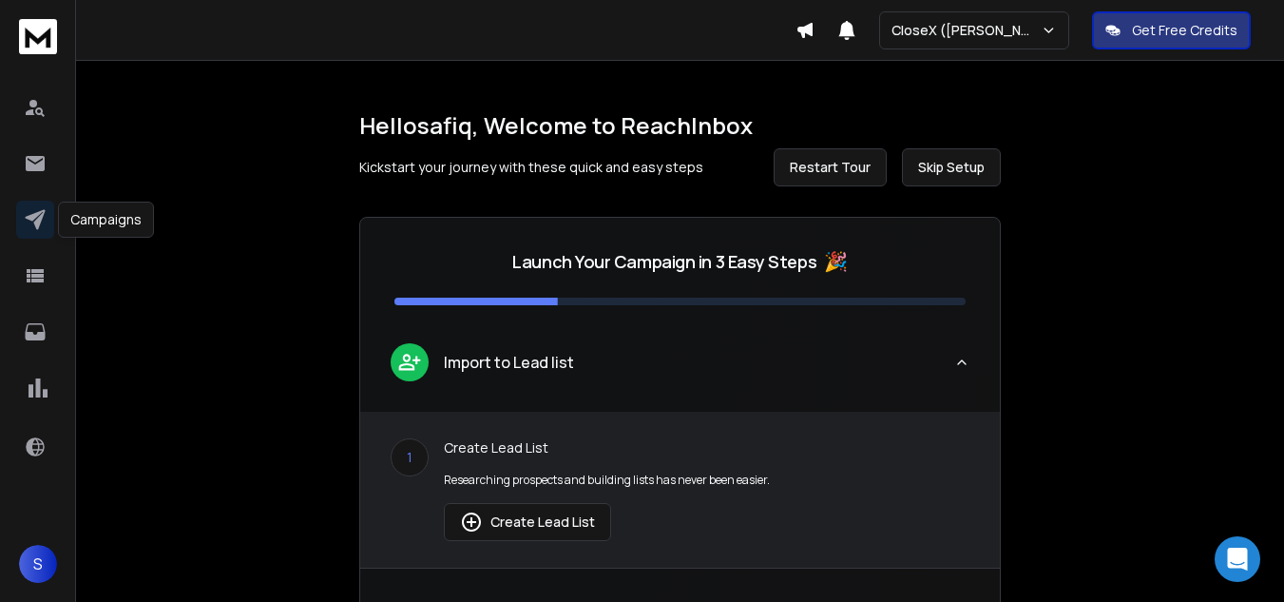
click at [31, 221] on icon at bounding box center [35, 219] width 23 height 23
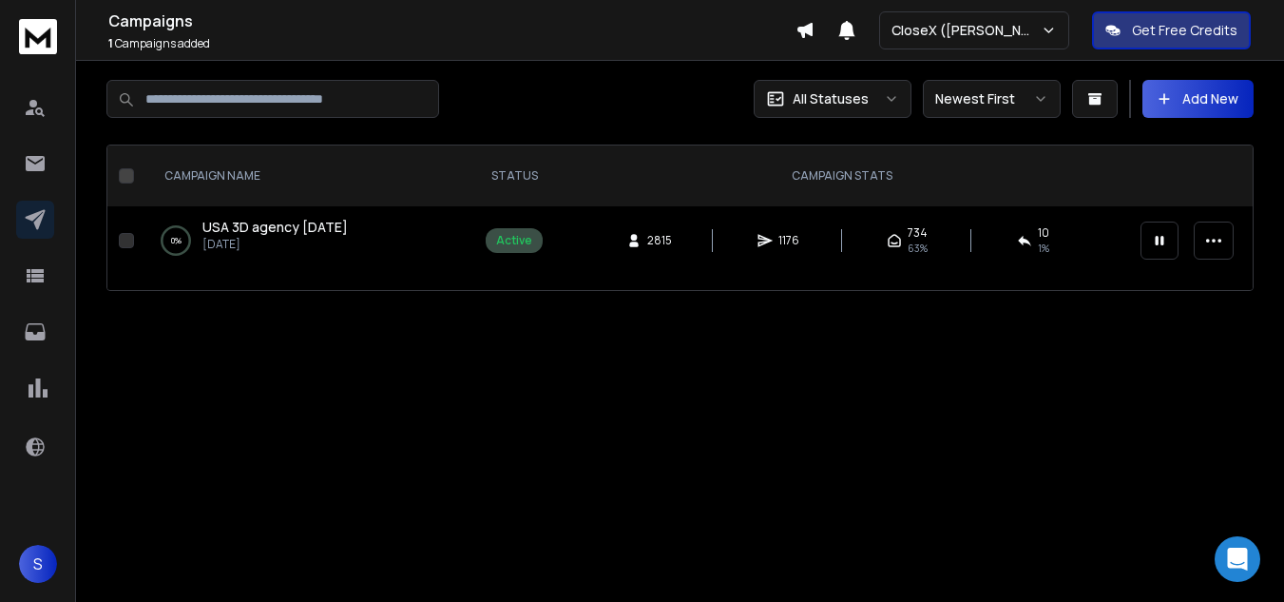
click at [395, 246] on div "0 % USA 3D agency [DATE] [DATE]" at bounding box center [308, 241] width 295 height 46
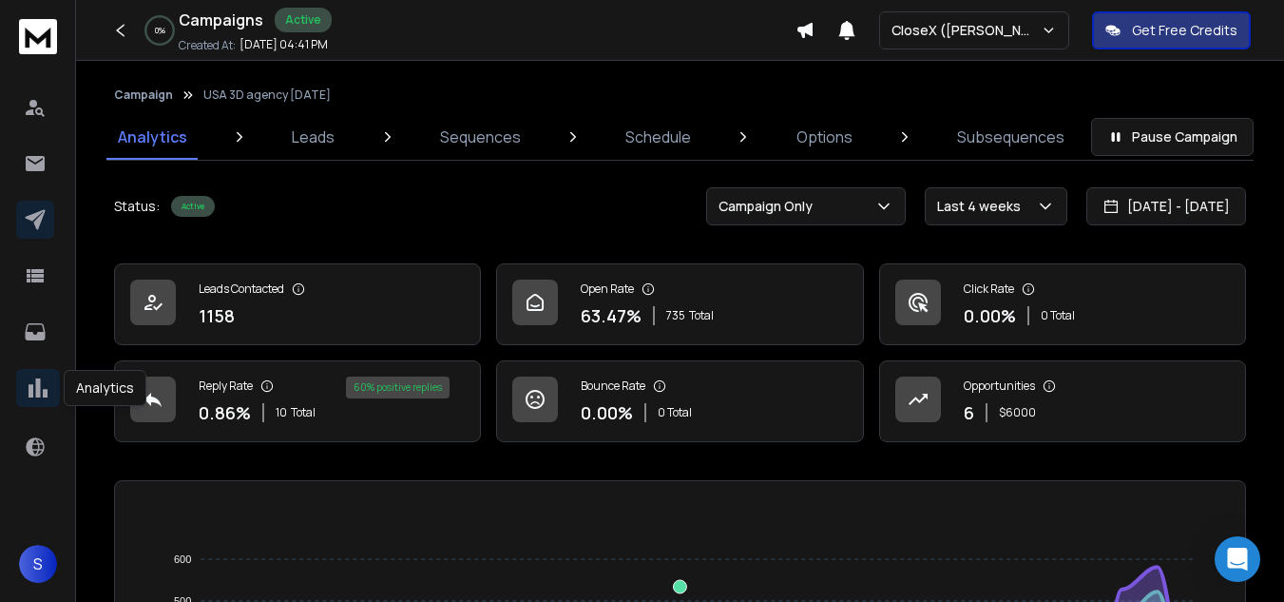
click at [45, 383] on icon at bounding box center [38, 388] width 29 height 29
